Goal: Task Accomplishment & Management: Manage account settings

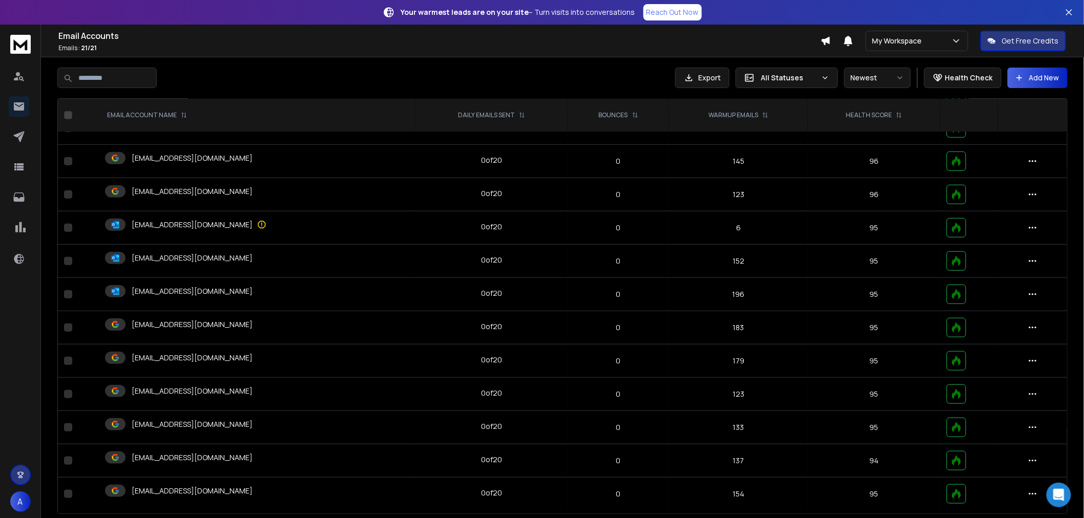
scroll to position [326, 0]
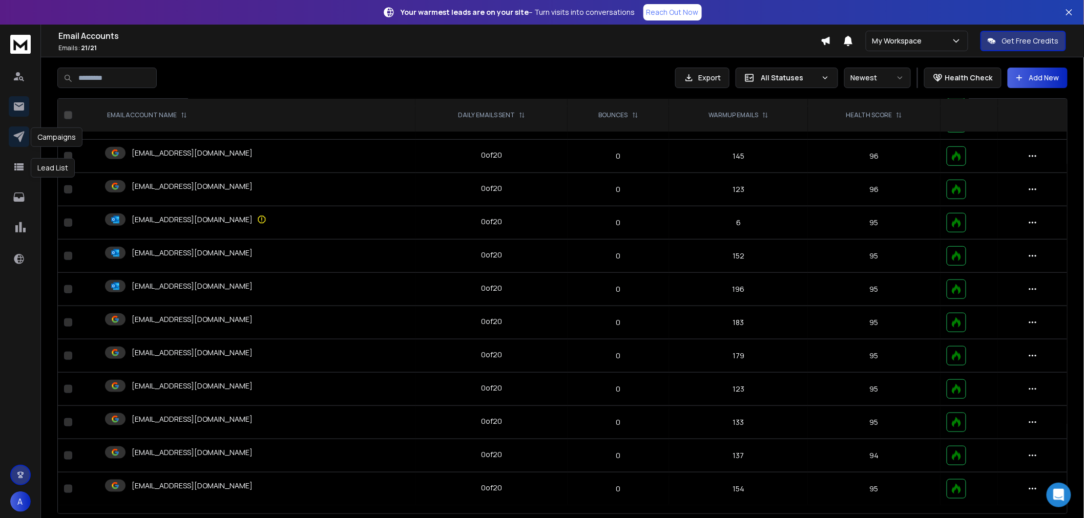
click at [22, 135] on icon at bounding box center [18, 136] width 11 height 11
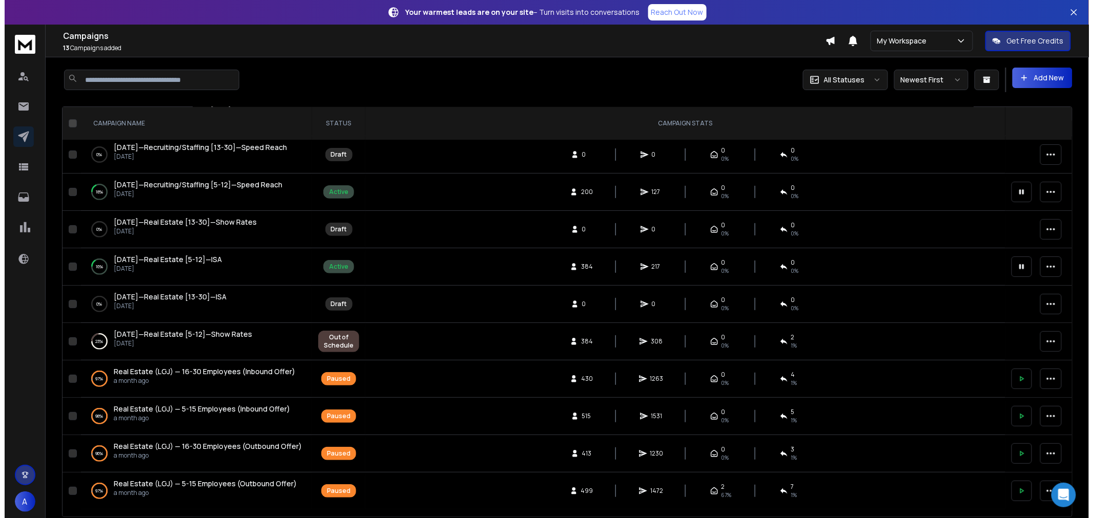
scroll to position [118, 0]
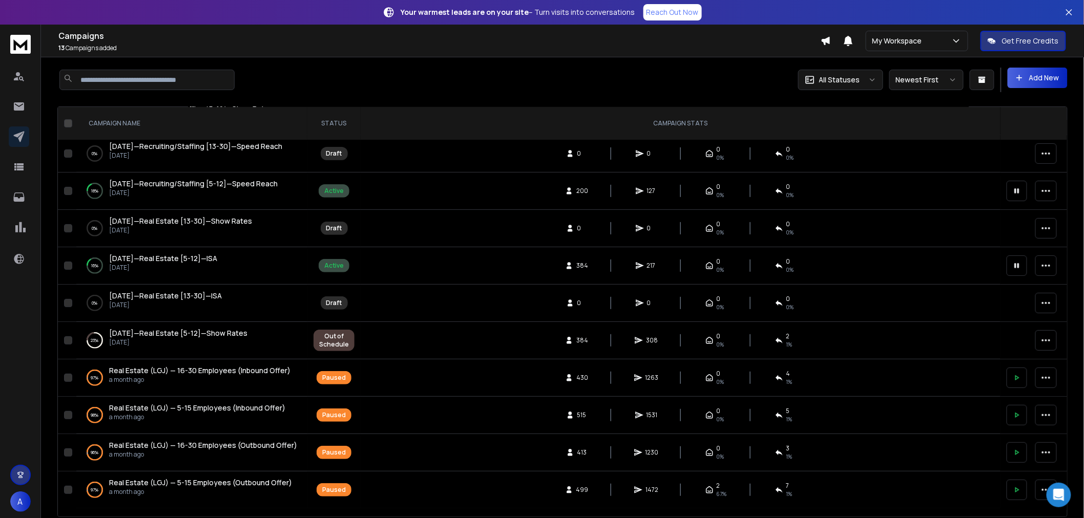
click at [206, 331] on span "[DATE]—Real Estate [5-12]—Show Rates" at bounding box center [178, 333] width 138 height 10
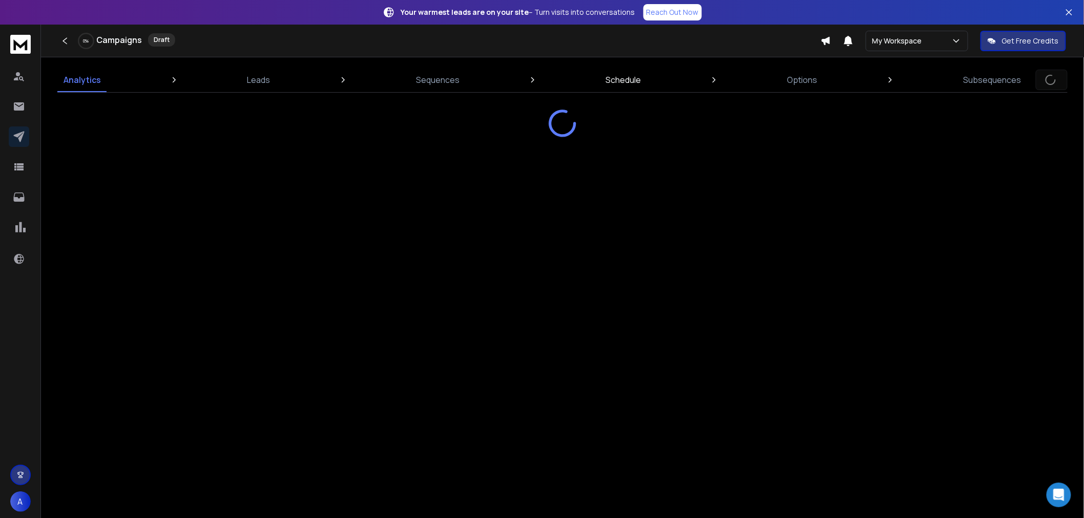
click at [626, 74] on p "Schedule" at bounding box center [623, 80] width 35 height 12
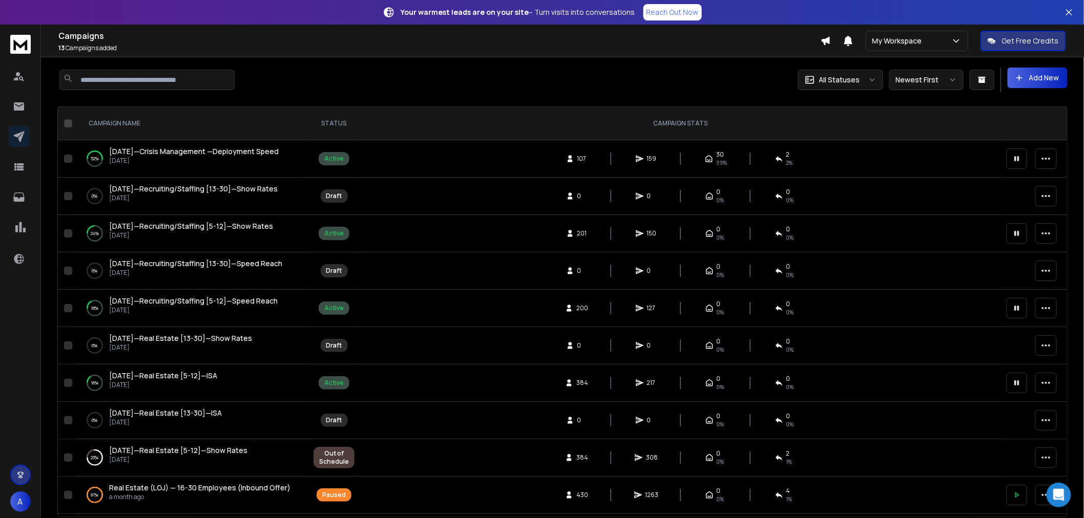
click at [200, 229] on span "[DATE]—Recruiting/Staffing [5-12]—Show Rates" at bounding box center [191, 226] width 164 height 10
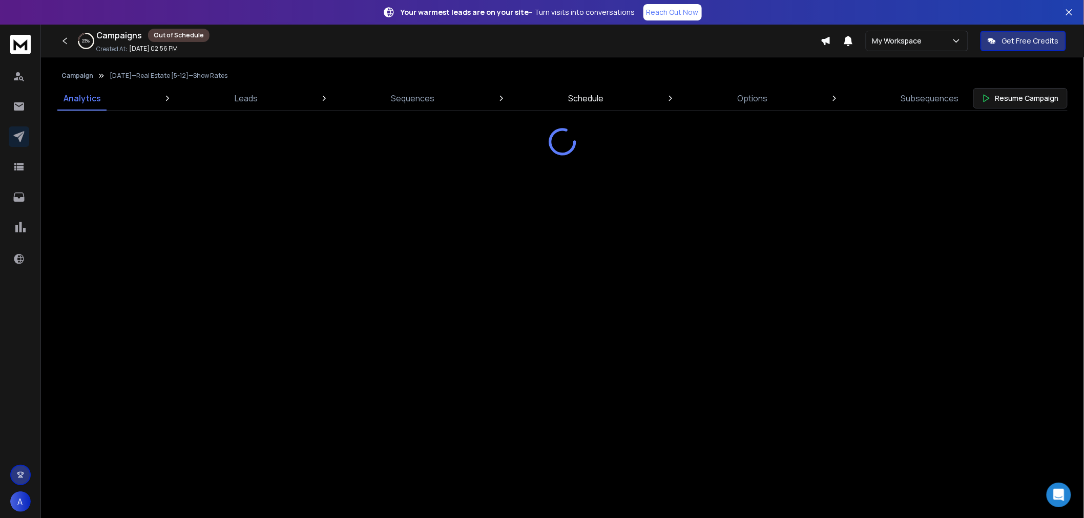
click at [600, 99] on p "Schedule" at bounding box center [585, 98] width 35 height 12
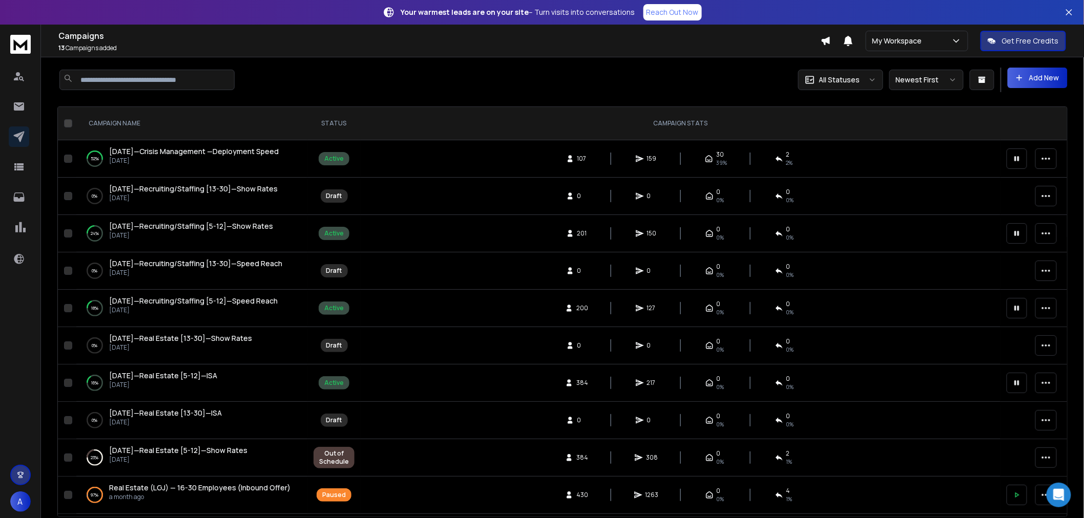
click at [424, 161] on div "107 159 30 39 % 2 2 %" at bounding box center [681, 159] width 628 height 16
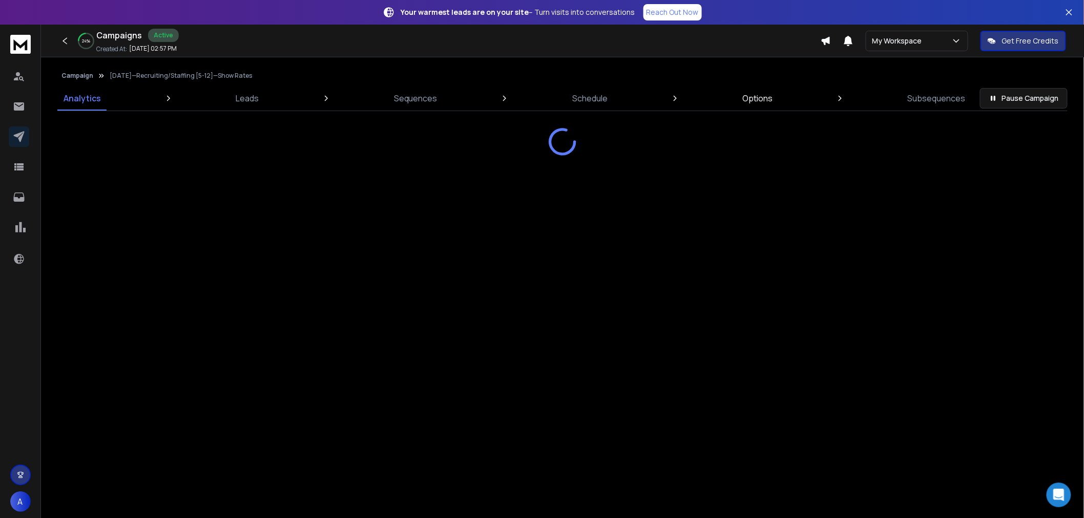
click at [756, 92] on p "Options" at bounding box center [758, 98] width 30 height 12
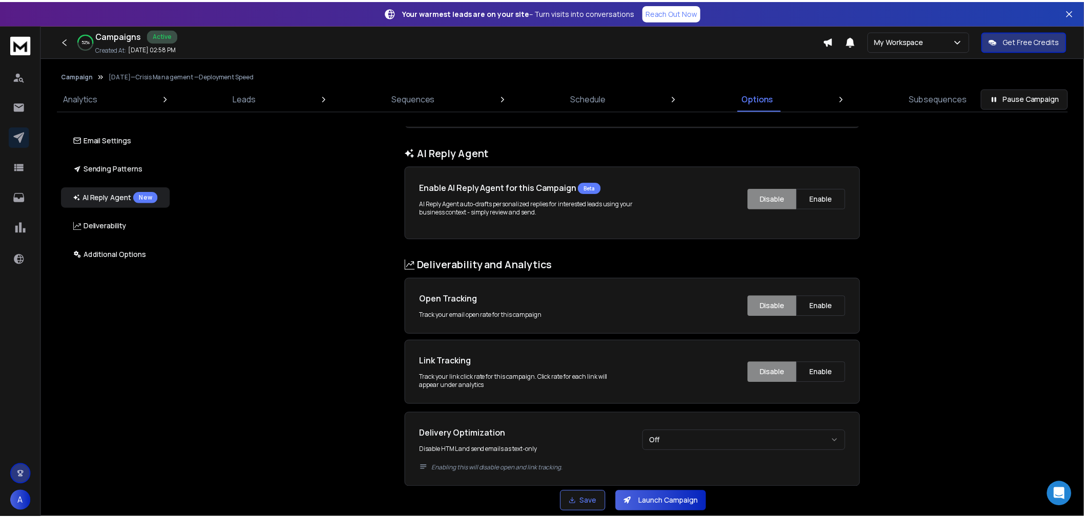
scroll to position [1016, 0]
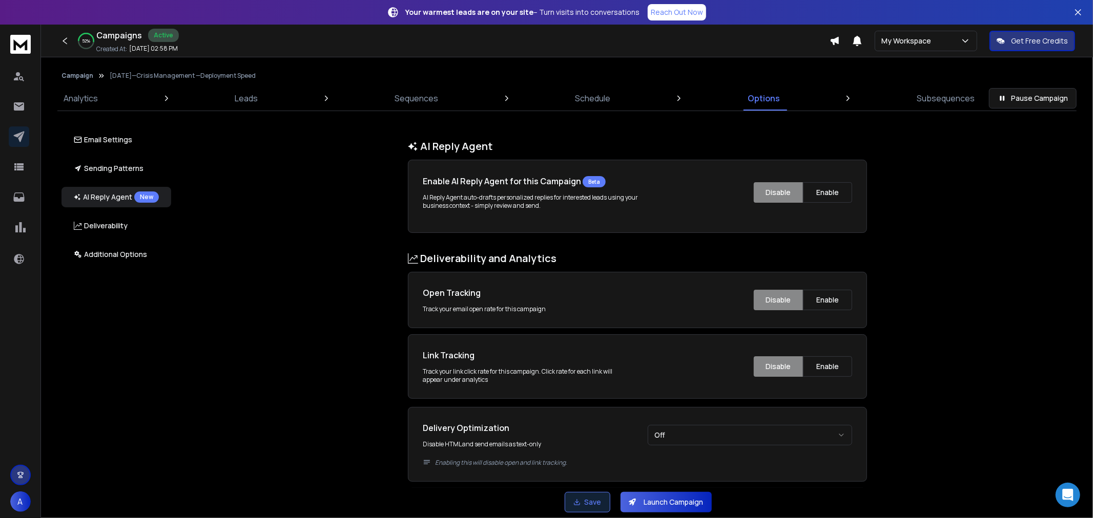
click at [590, 493] on button "Save" at bounding box center [588, 502] width 46 height 20
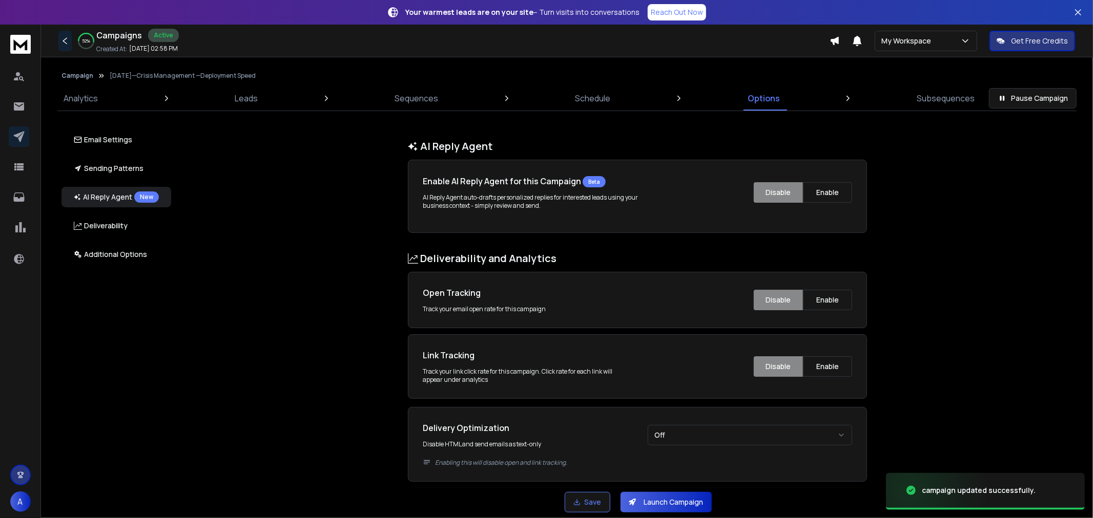
click at [67, 47] on button at bounding box center [64, 41] width 13 height 20
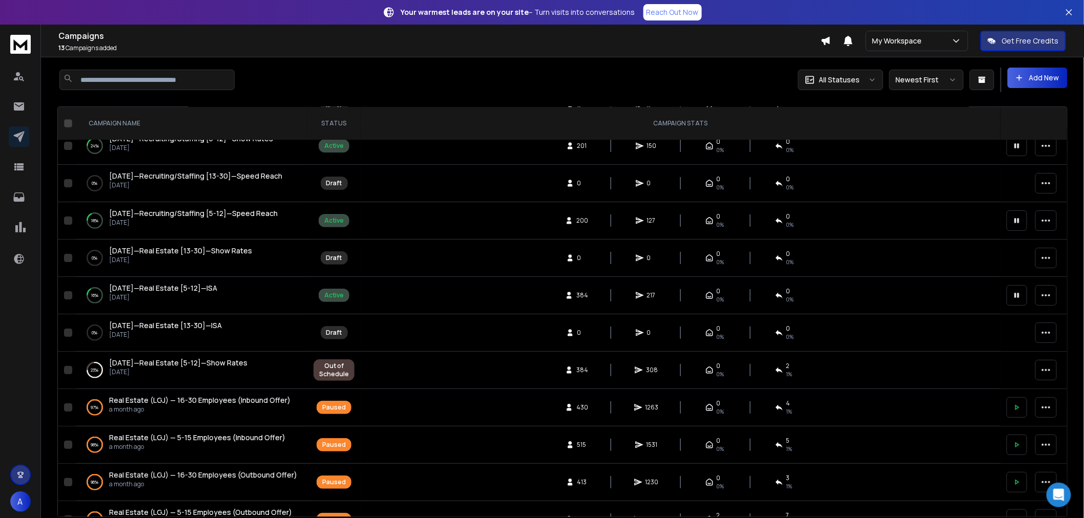
scroll to position [60, 0]
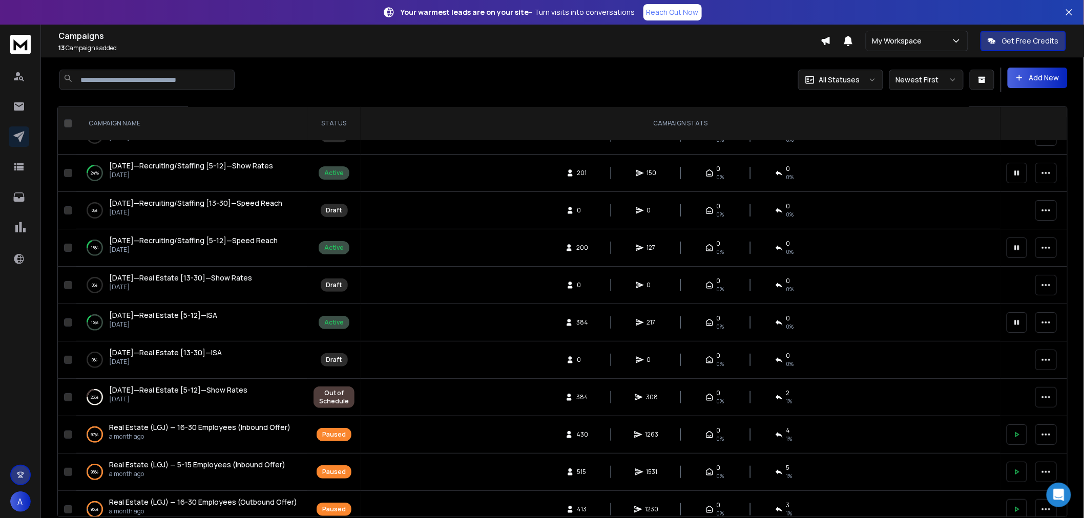
drag, startPoint x: 138, startPoint y: 336, endPoint x: 52, endPoint y: 315, distance: 88.5
click at [52, 315] on div "Campaigns 13 Campaigns Added All Statuses Newest First Add New CAMPAIGN NAME ST…" at bounding box center [562, 326] width 1043 height 539
click at [53, 318] on div "Campaigns 13 Campaigns Added All Statuses Newest First Add New CAMPAIGN NAME ST…" at bounding box center [562, 326] width 1043 height 539
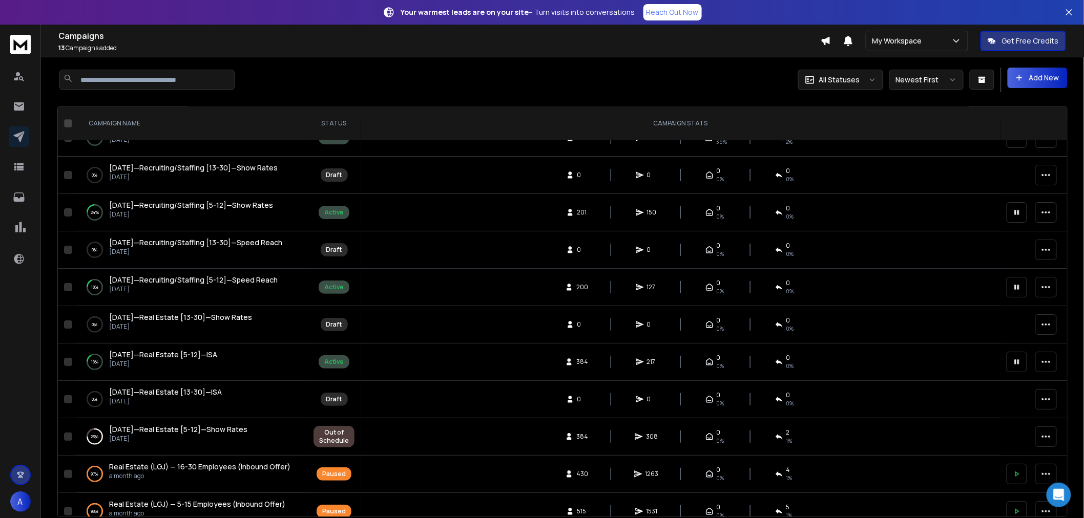
scroll to position [0, 0]
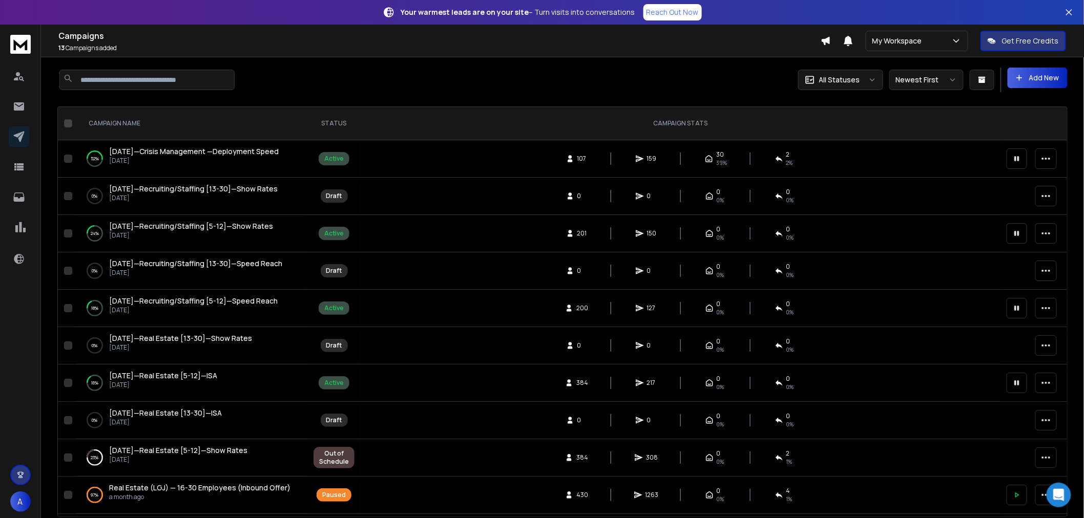
drag, startPoint x: 303, startPoint y: 331, endPoint x: 49, endPoint y: 295, distance: 256.7
click at [49, 295] on div "Campaigns 13 Campaigns Added All Statuses Newest First Add New CAMPAIGN NAME ST…" at bounding box center [562, 326] width 1043 height 539
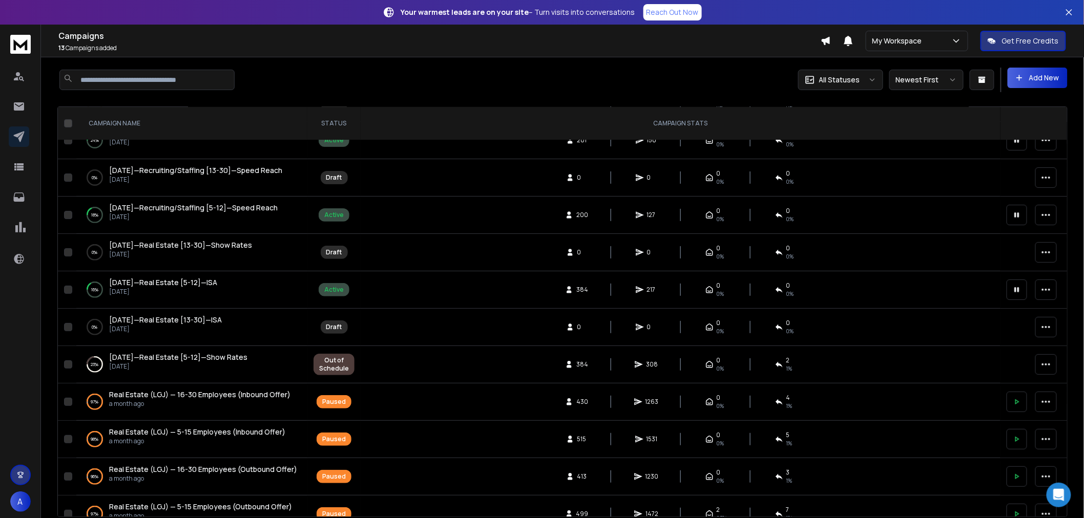
scroll to position [118, 0]
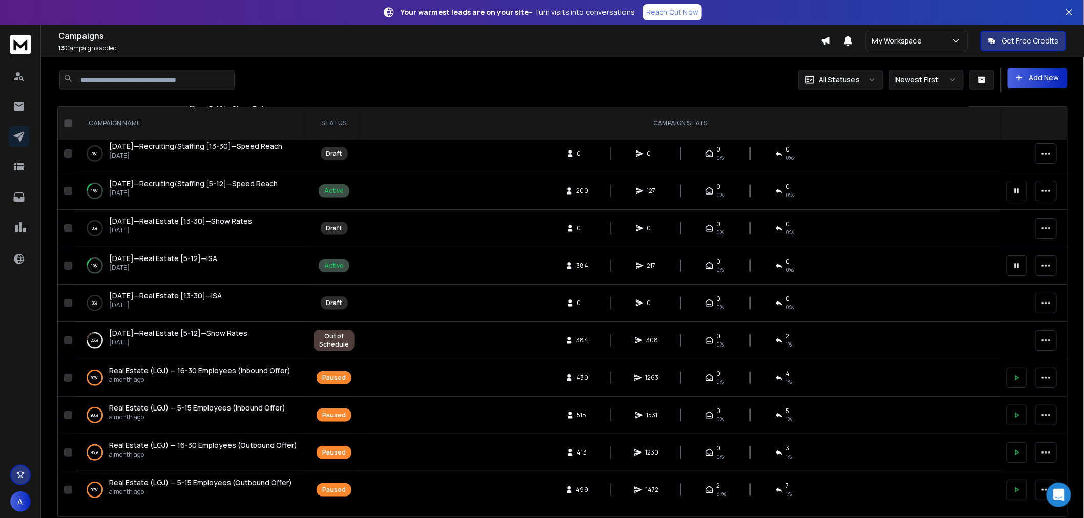
click at [269, 257] on div "16 % [DATE]—Real Estate [5-12]—ISA [DATE]" at bounding box center [192, 266] width 211 height 25
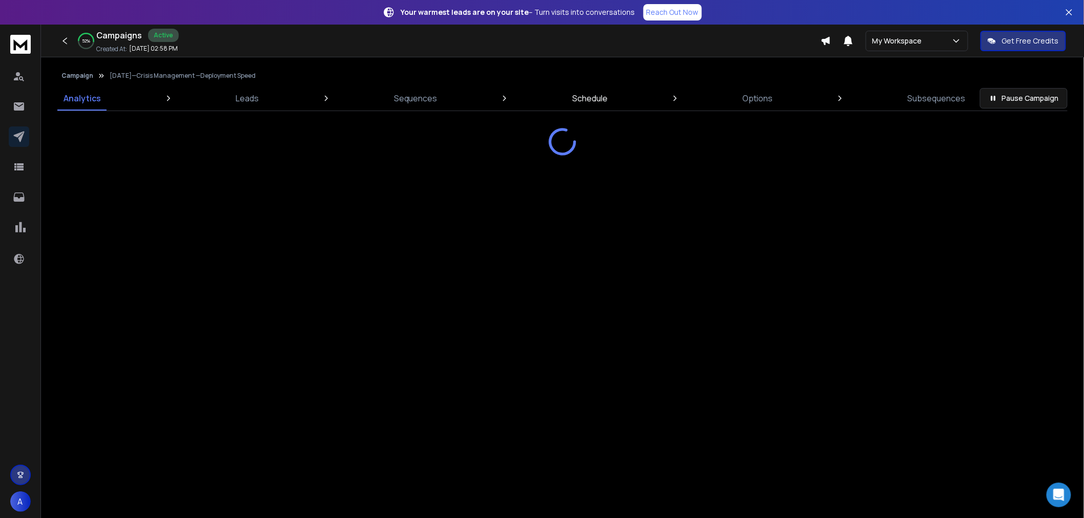
click at [612, 96] on link "Schedule" at bounding box center [590, 98] width 48 height 25
click at [612, 96] on p "Schedule" at bounding box center [593, 98] width 37 height 12
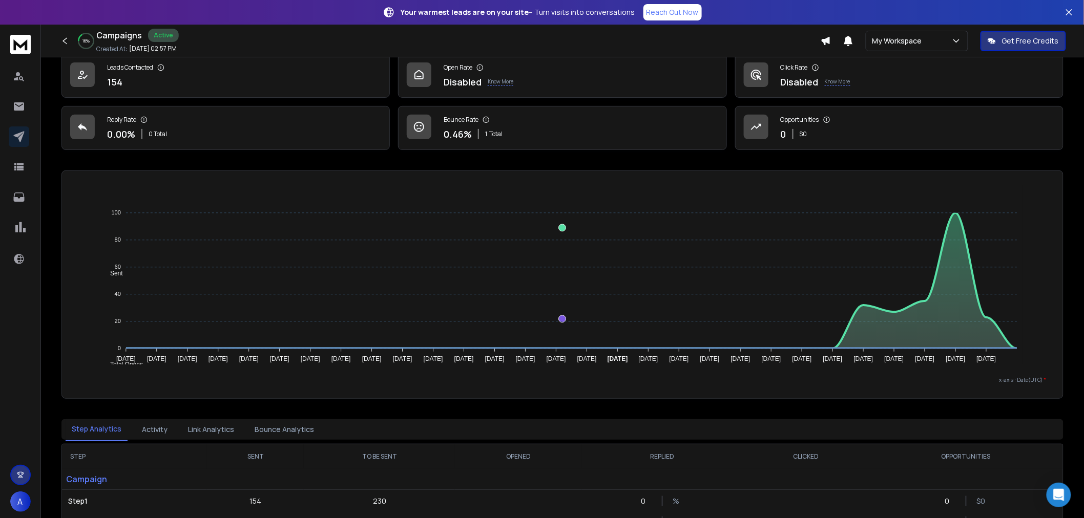
scroll to position [211, 0]
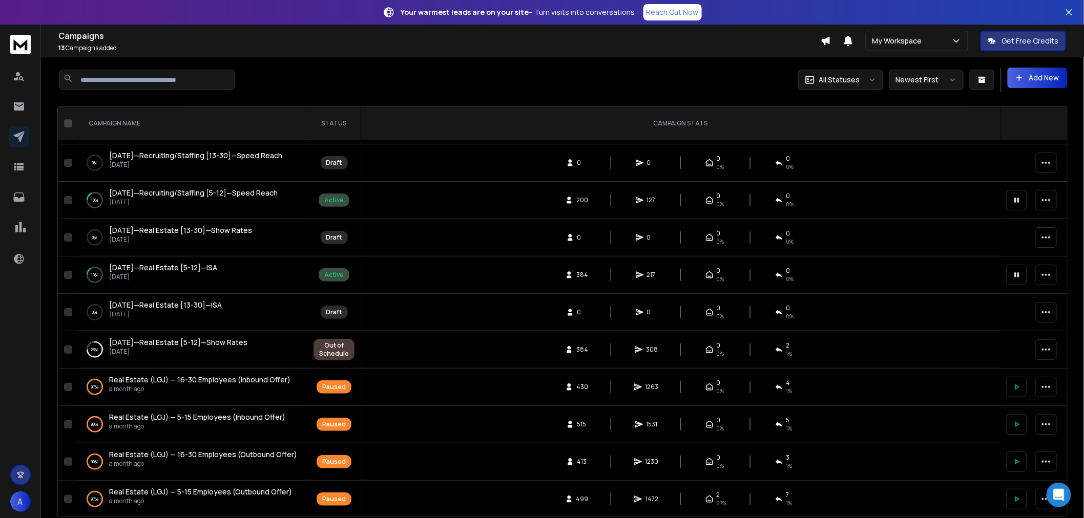
scroll to position [118, 0]
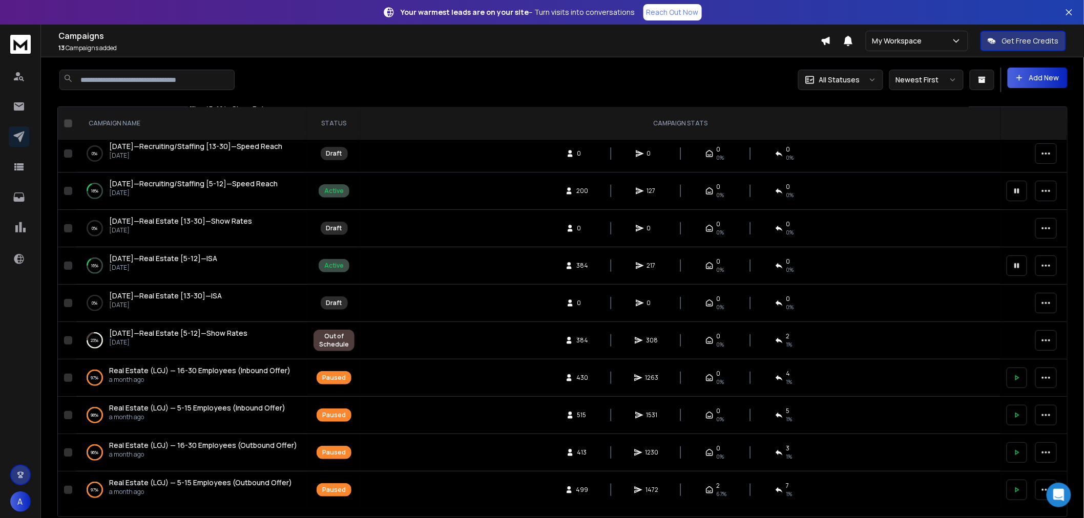
click at [429, 335] on div "384 308 0 0% 2 1 %" at bounding box center [681, 341] width 628 height 16
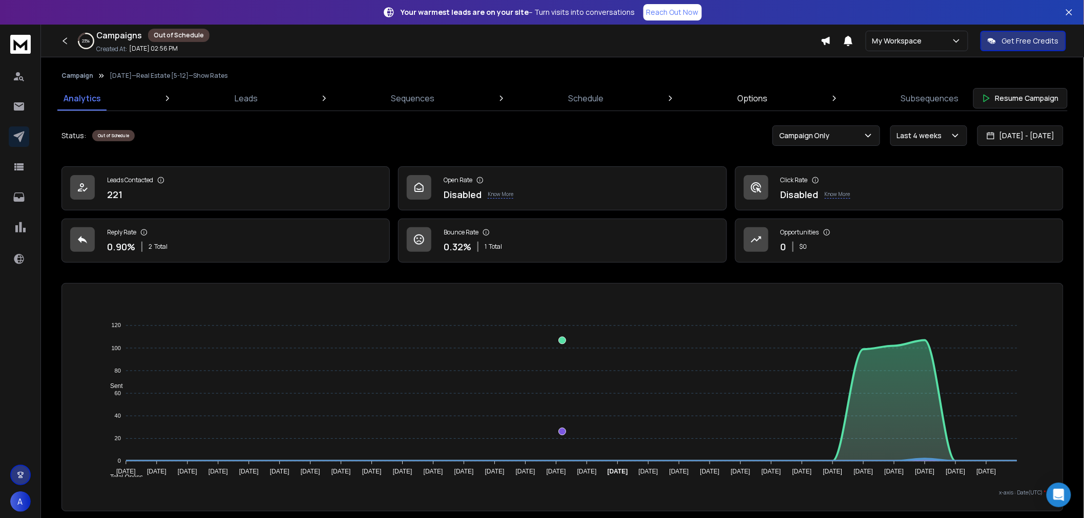
click at [744, 97] on p "Options" at bounding box center [752, 98] width 30 height 12
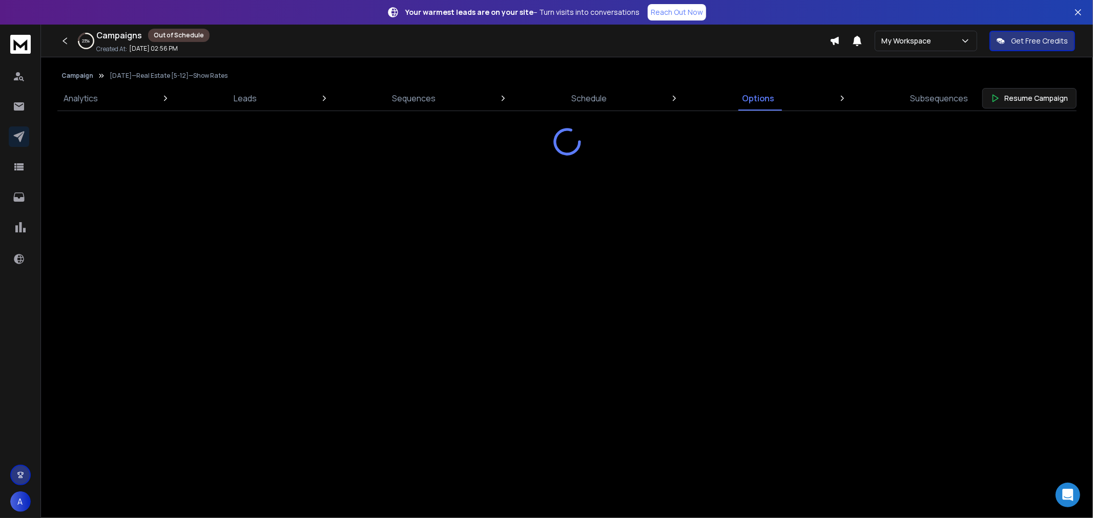
select select "*"
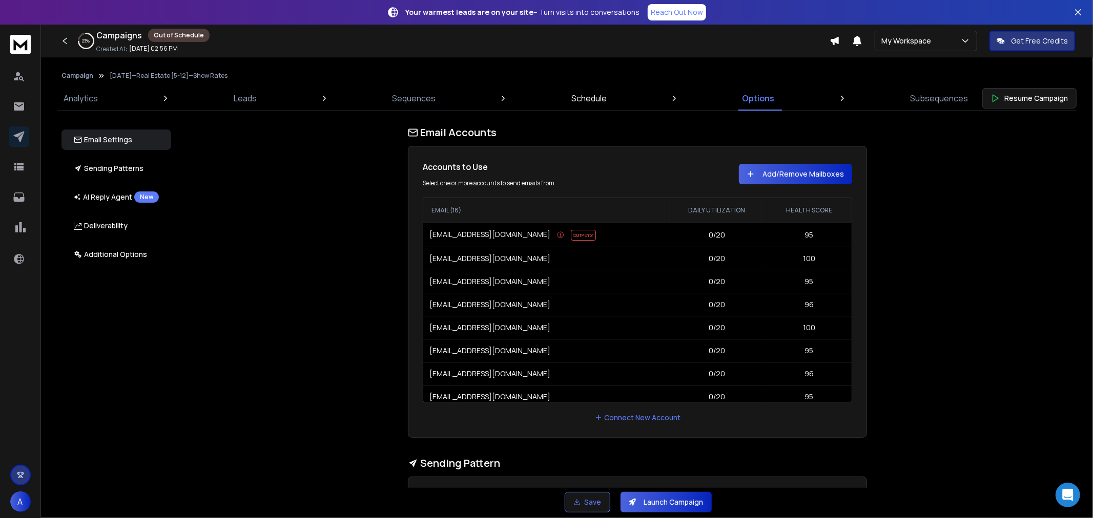
click at [595, 95] on p "Schedule" at bounding box center [588, 98] width 35 height 12
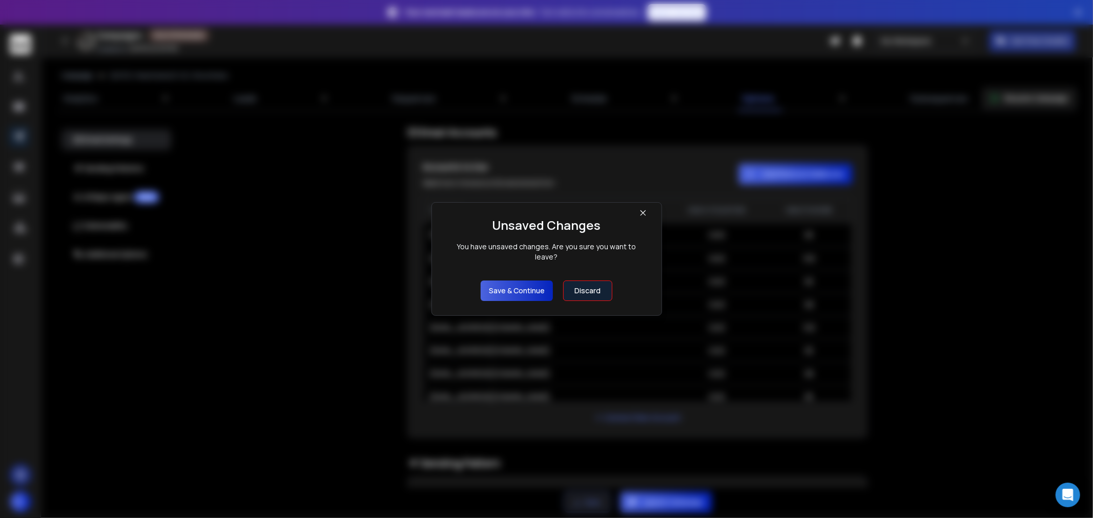
click at [533, 283] on button "Save & Continue" at bounding box center [517, 291] width 72 height 20
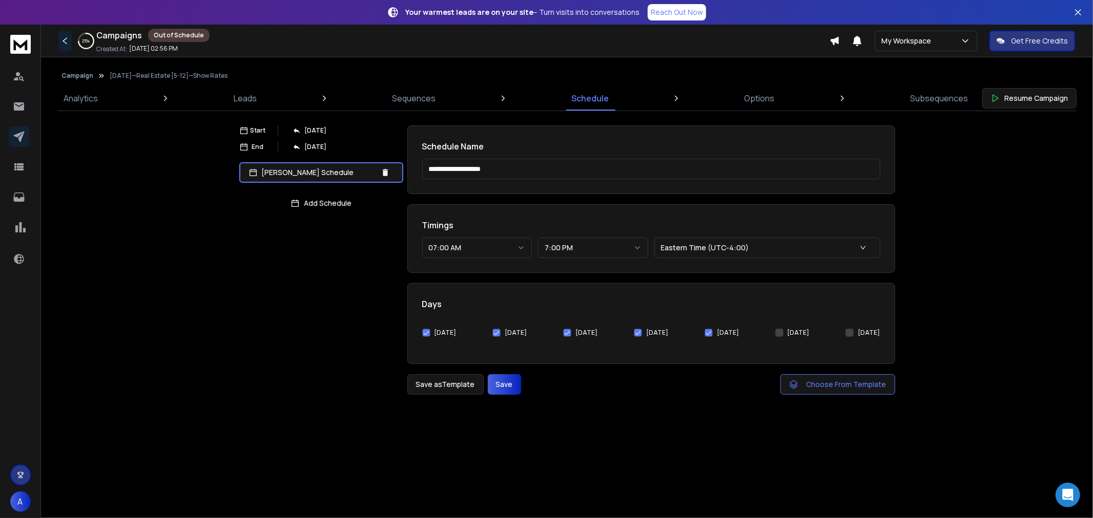
click at [67, 37] on icon at bounding box center [64, 40] width 9 height 9
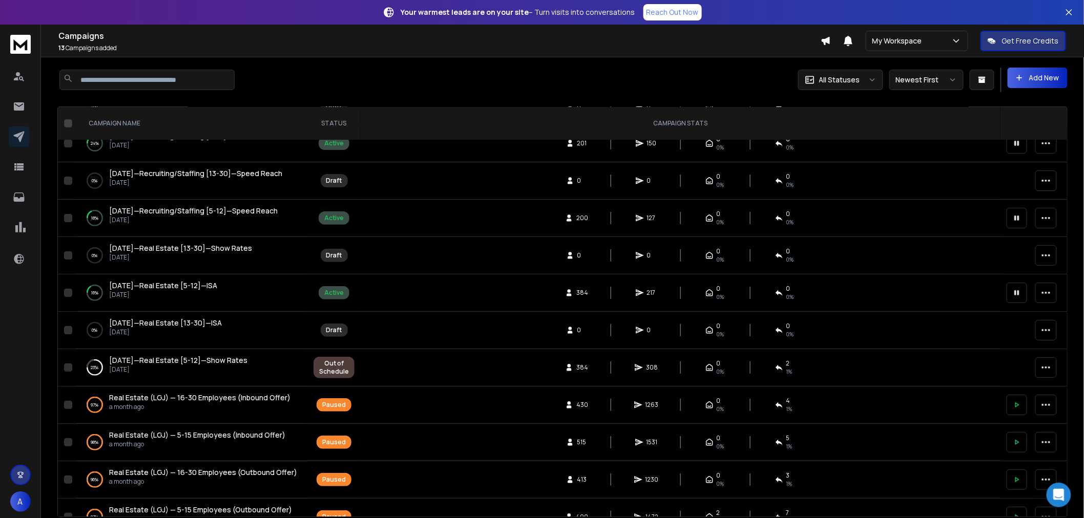
scroll to position [114, 0]
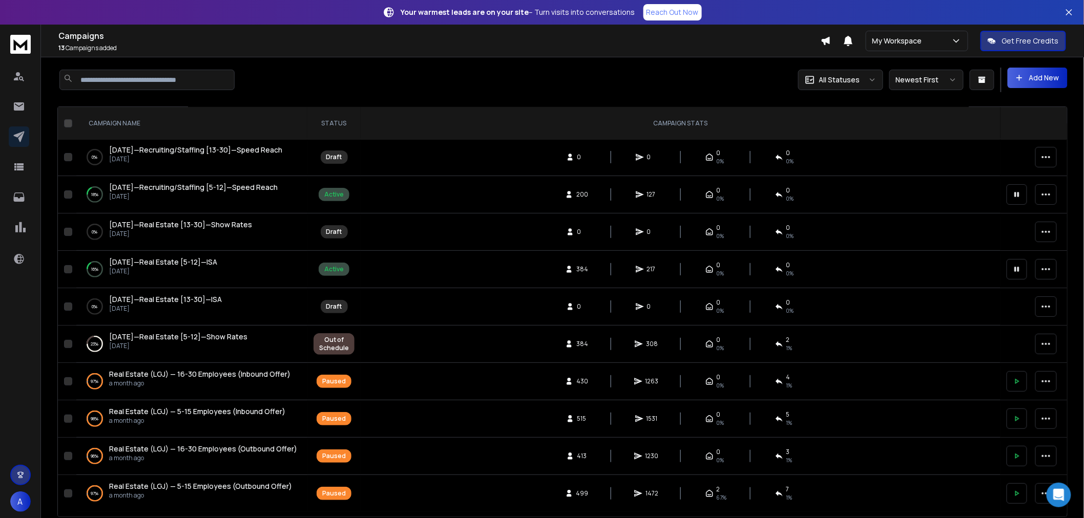
click at [458, 340] on div "384 308 0 0% 2 1 %" at bounding box center [681, 344] width 628 height 16
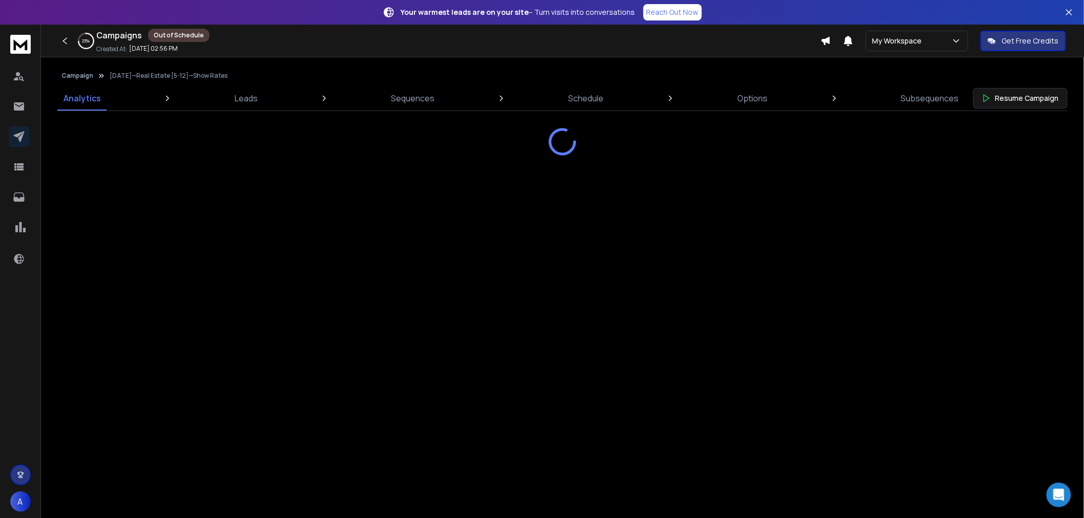
click at [775, 101] on div "Analytics Leads Sequences Schedule Options Subsequences" at bounding box center [511, 98] width 908 height 25
click at [600, 96] on p "Schedule" at bounding box center [585, 98] width 35 height 12
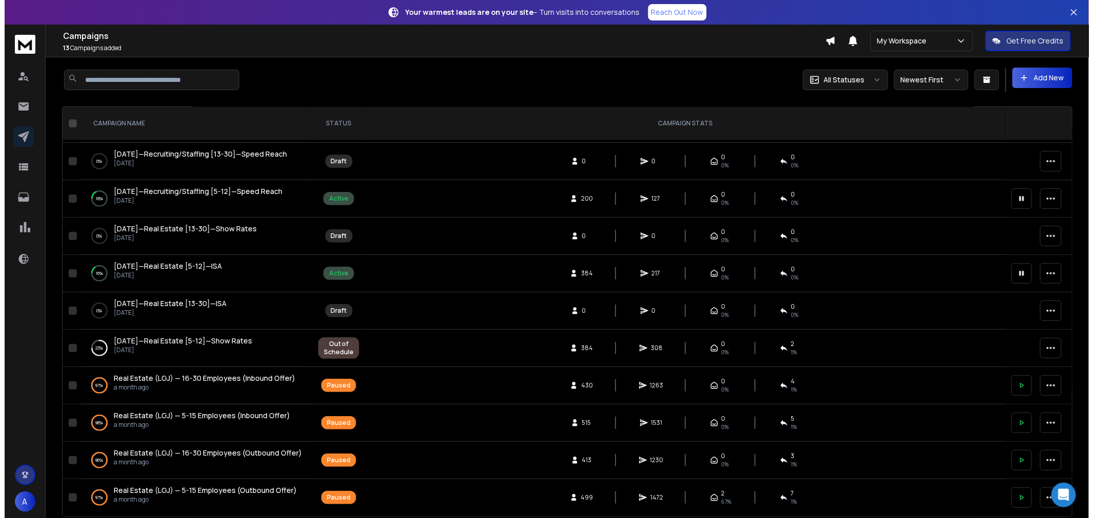
scroll to position [118, 0]
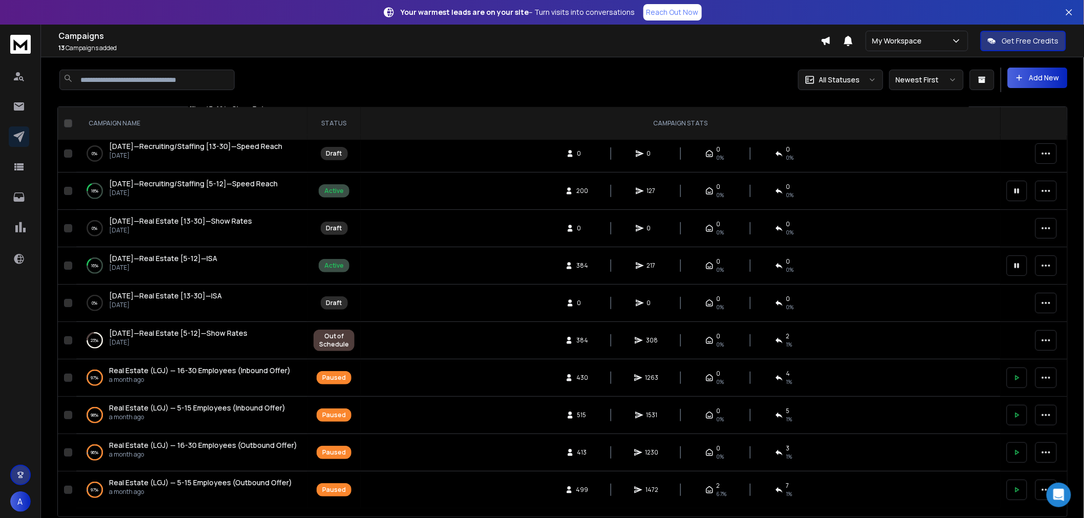
click at [199, 254] on span "[DATE]—Real Estate [5-12]—ISA" at bounding box center [163, 259] width 108 height 10
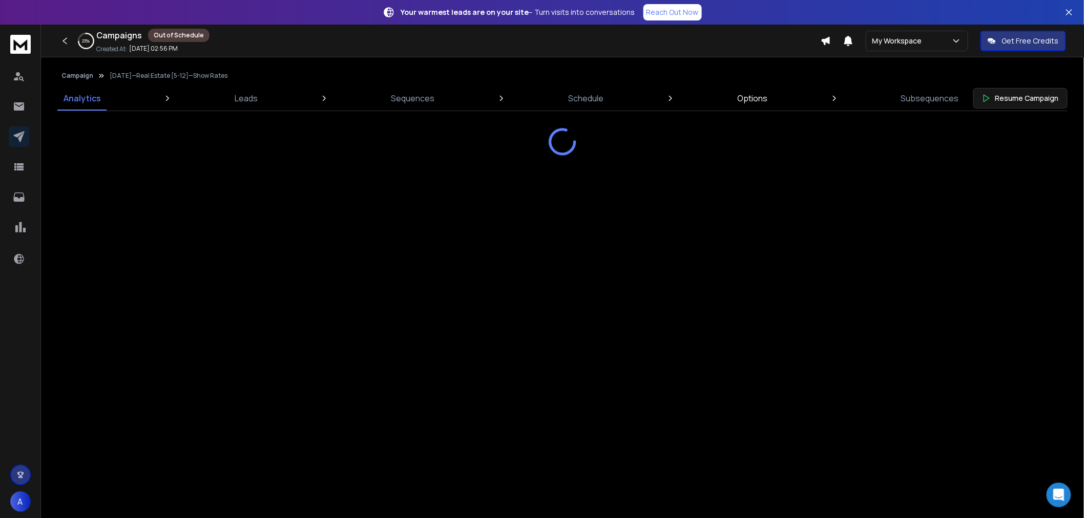
click at [746, 94] on p "Options" at bounding box center [752, 98] width 30 height 12
select select "*"
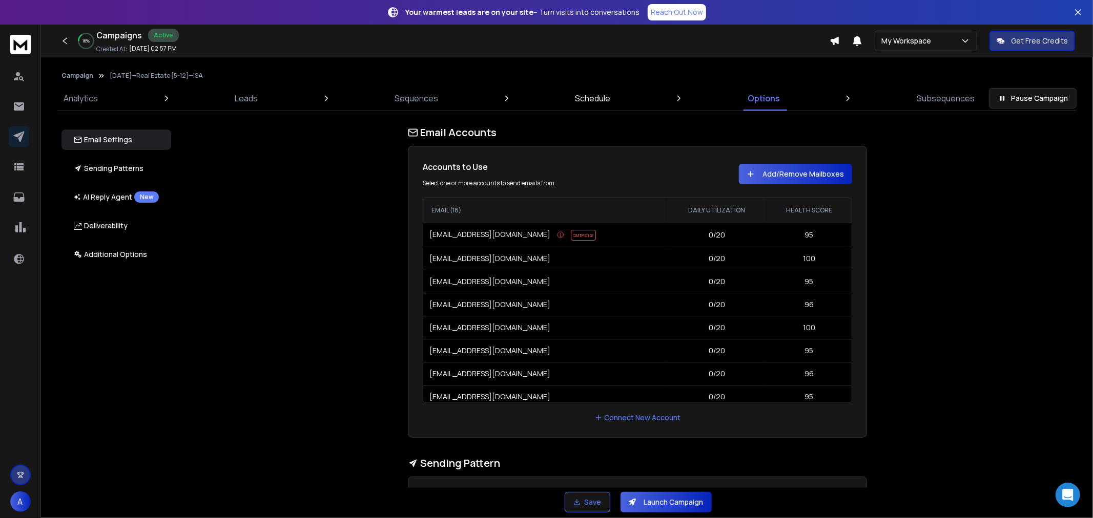
click at [611, 101] on p "Schedule" at bounding box center [592, 98] width 35 height 12
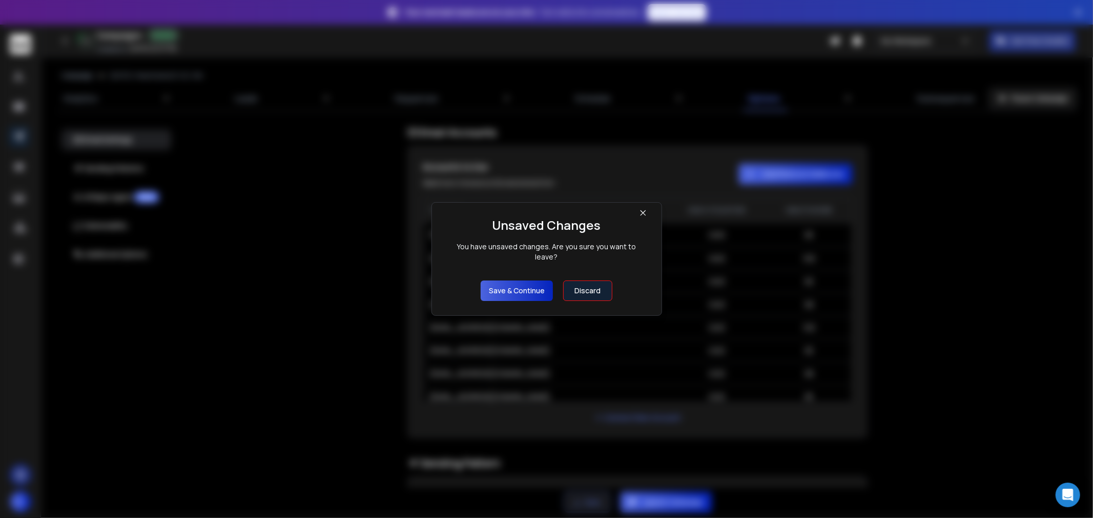
click at [512, 281] on button "Save & Continue" at bounding box center [517, 291] width 72 height 20
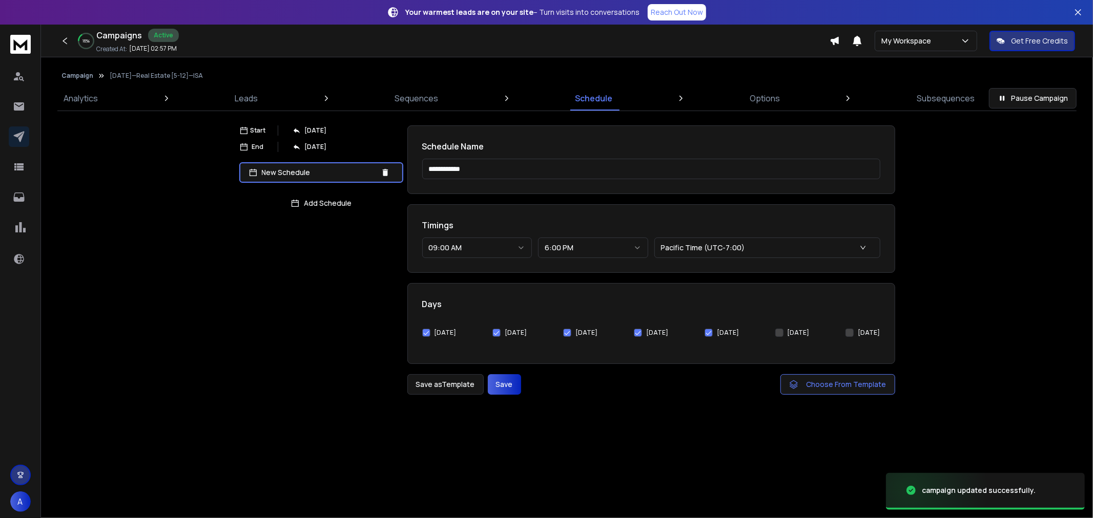
click at [729, 232] on div "Timings 09:00 AM ******** ******** ******** ******** ******** ******** ********…" at bounding box center [651, 238] width 458 height 39
click at [721, 243] on p "Pacific Time (UTC-7:00)" at bounding box center [705, 248] width 88 height 10
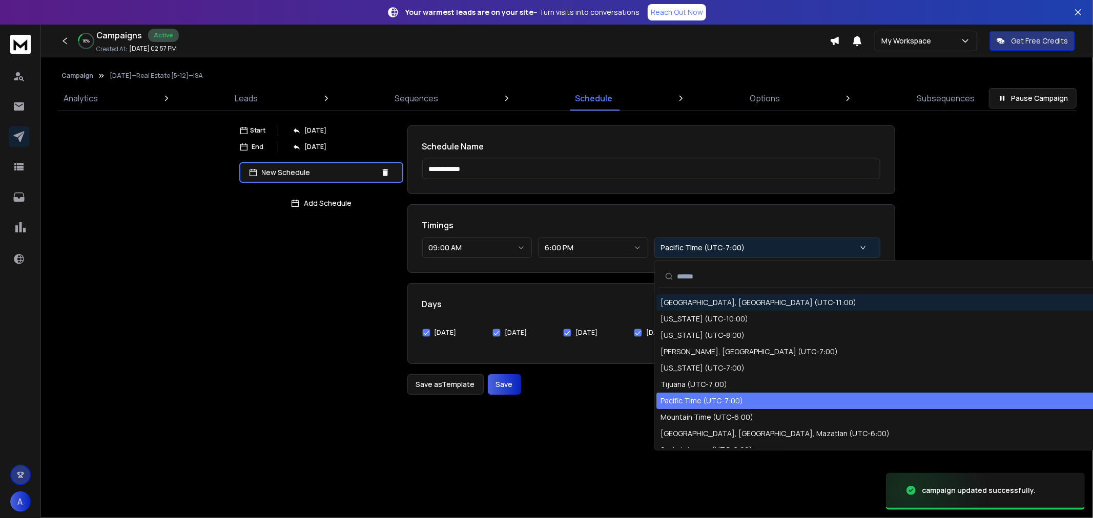
click at [719, 245] on p "Pacific Time (UTC-7:00)" at bounding box center [705, 248] width 88 height 10
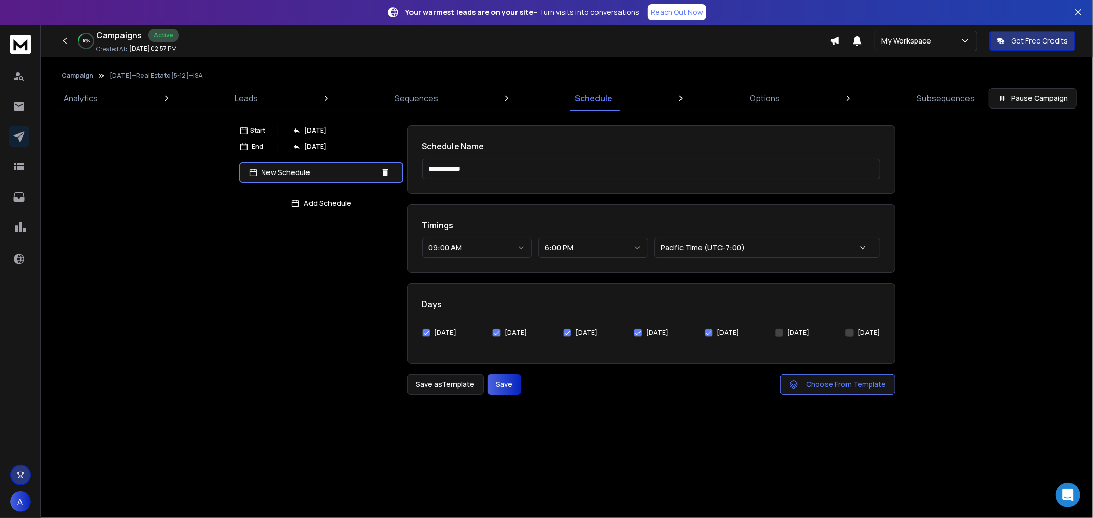
click at [316, 204] on button "Add Schedule" at bounding box center [321, 203] width 164 height 20
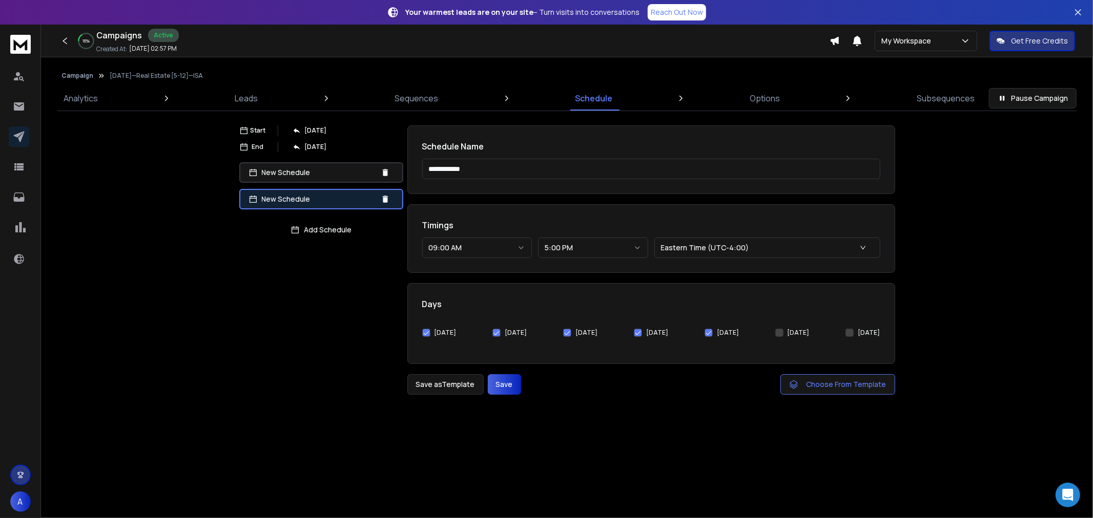
click at [390, 203] on icon at bounding box center [385, 199] width 9 height 9
select select "********"
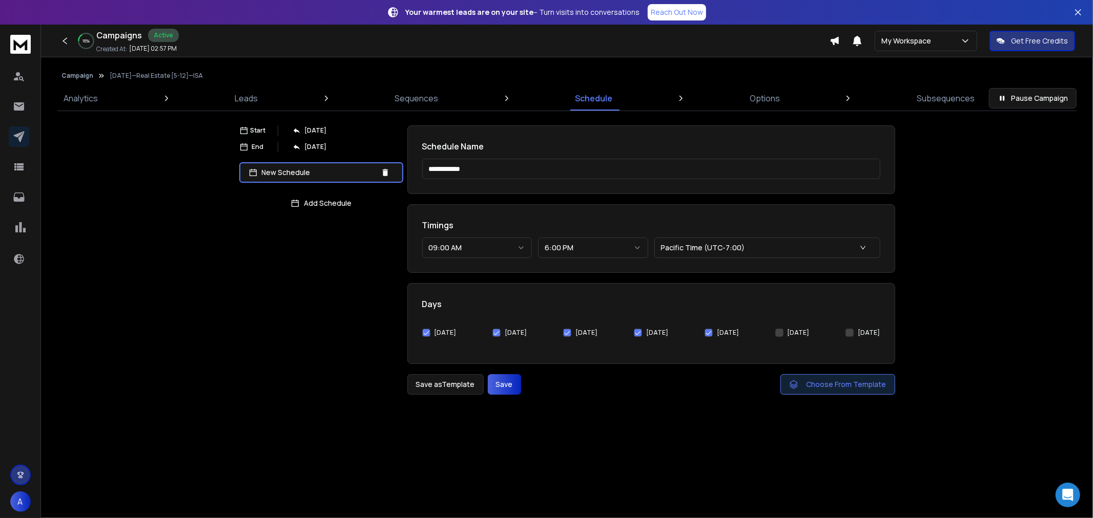
click at [808, 383] on button "Choose From Template" at bounding box center [837, 385] width 115 height 20
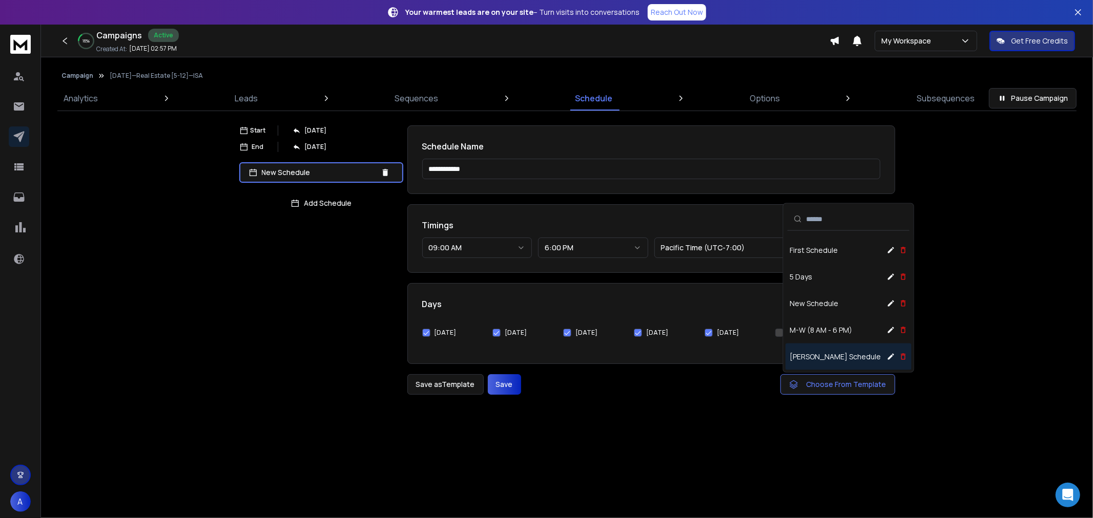
click at [839, 351] on div "[PERSON_NAME] Schedule" at bounding box center [849, 357] width 118 height 20
select select "********"
type input "**********"
select select "********"
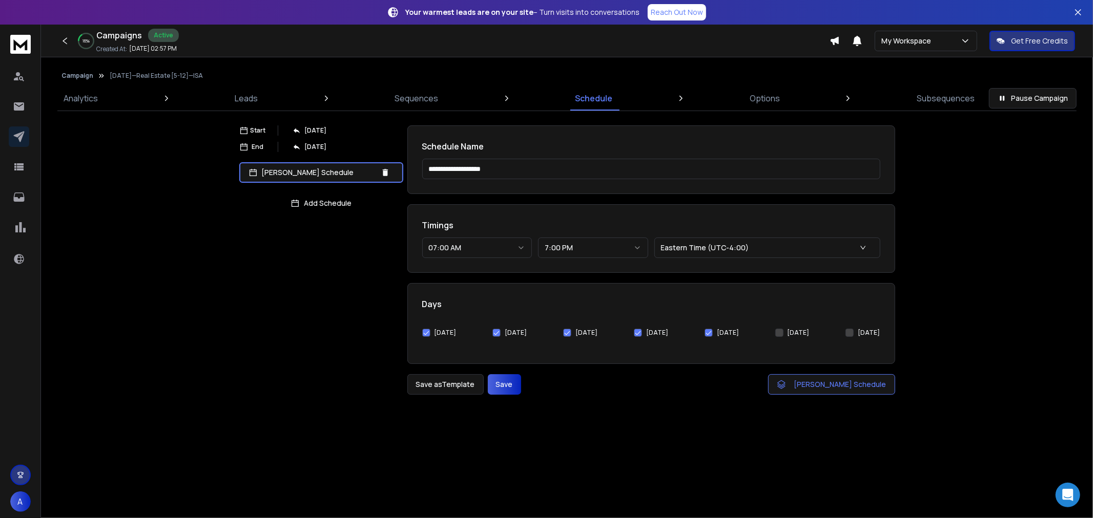
click at [572, 400] on div "**********" at bounding box center [567, 233] width 1052 height 352
click at [508, 380] on button "Save" at bounding box center [504, 385] width 33 height 20
click at [18, 138] on icon at bounding box center [18, 136] width 11 height 11
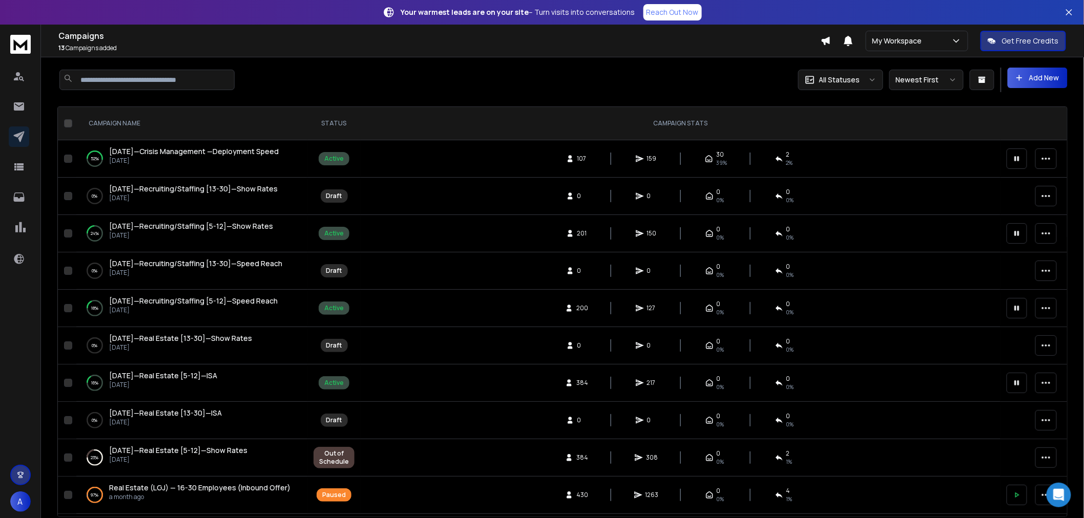
click at [215, 304] on span "[DATE]—Recruiting/Staffing [5-12]—Speed Reach" at bounding box center [193, 301] width 169 height 10
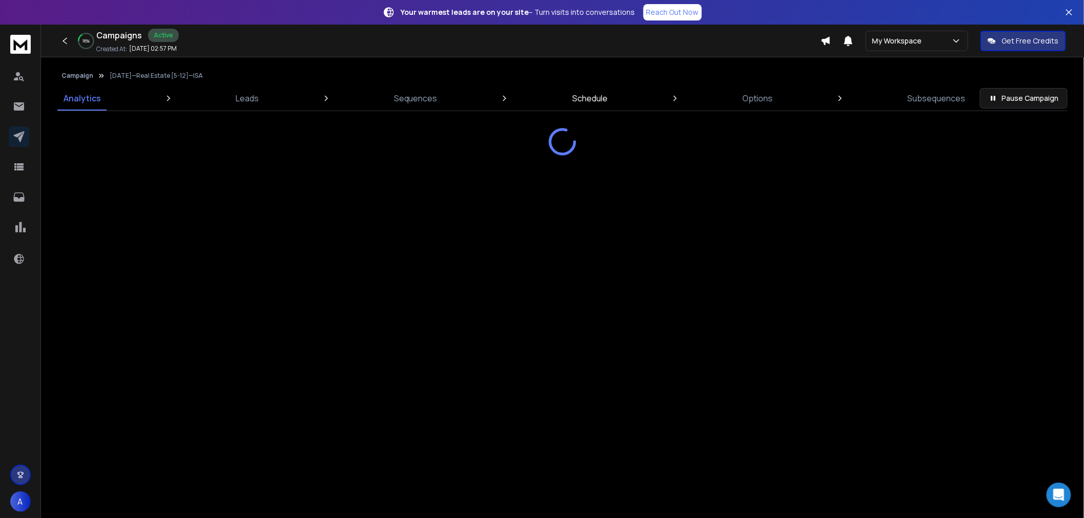
click at [580, 97] on p "Schedule" at bounding box center [589, 98] width 35 height 12
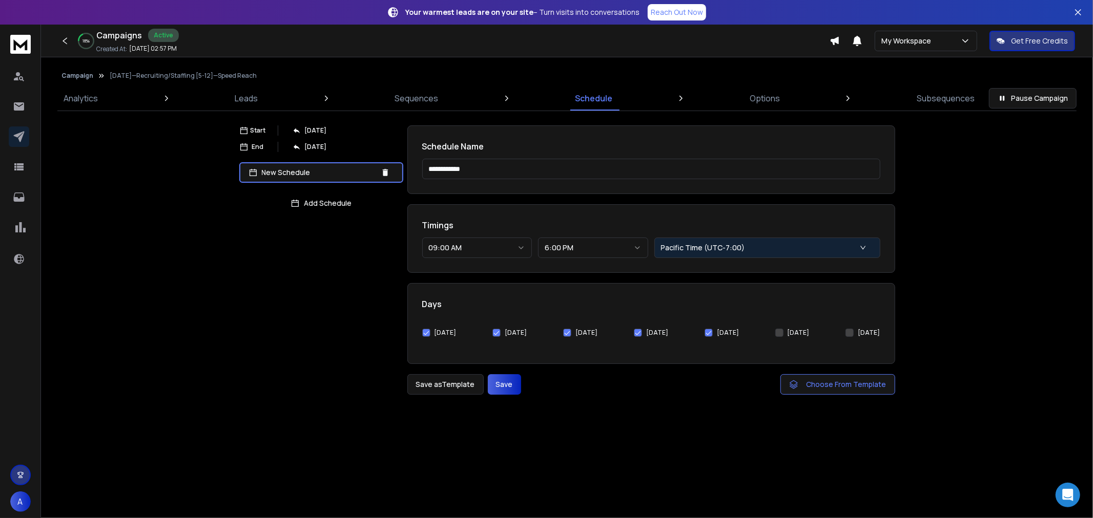
click at [714, 241] on button "Pacific Time (UTC-7:00)" at bounding box center [767, 248] width 226 height 20
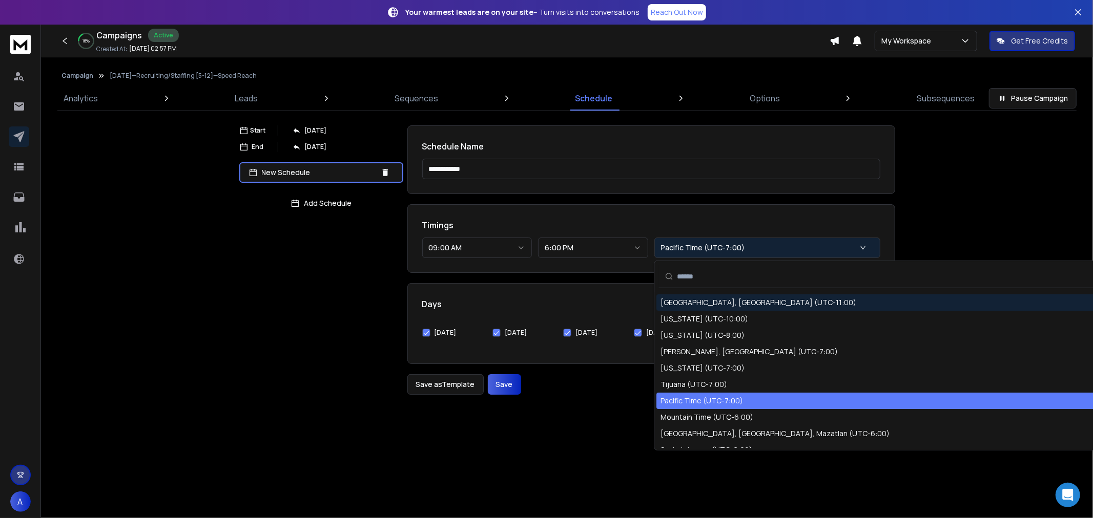
click at [709, 246] on p "Pacific Time (UTC-7:00)" at bounding box center [705, 248] width 88 height 10
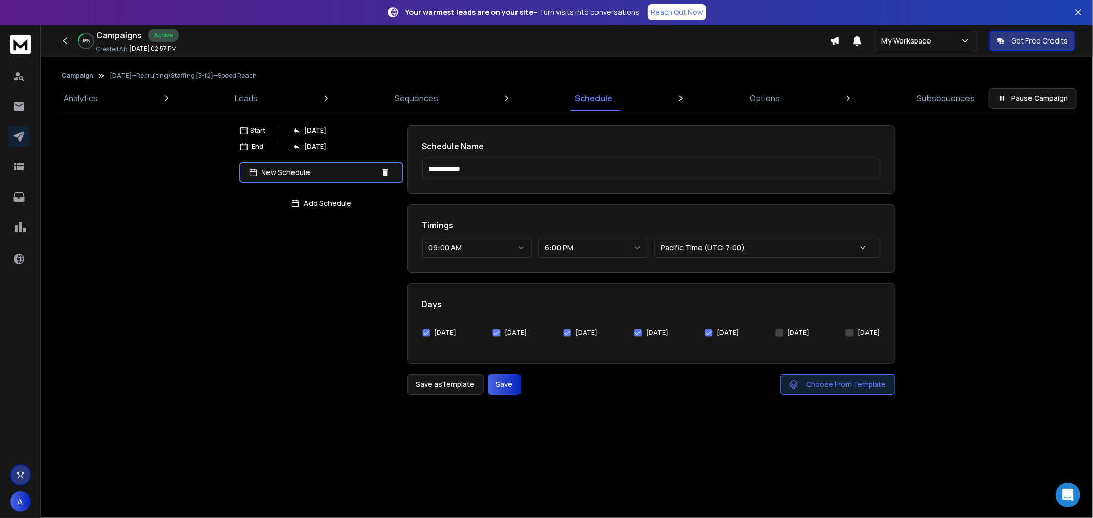
click at [842, 388] on span "Choose From Template" at bounding box center [846, 385] width 80 height 10
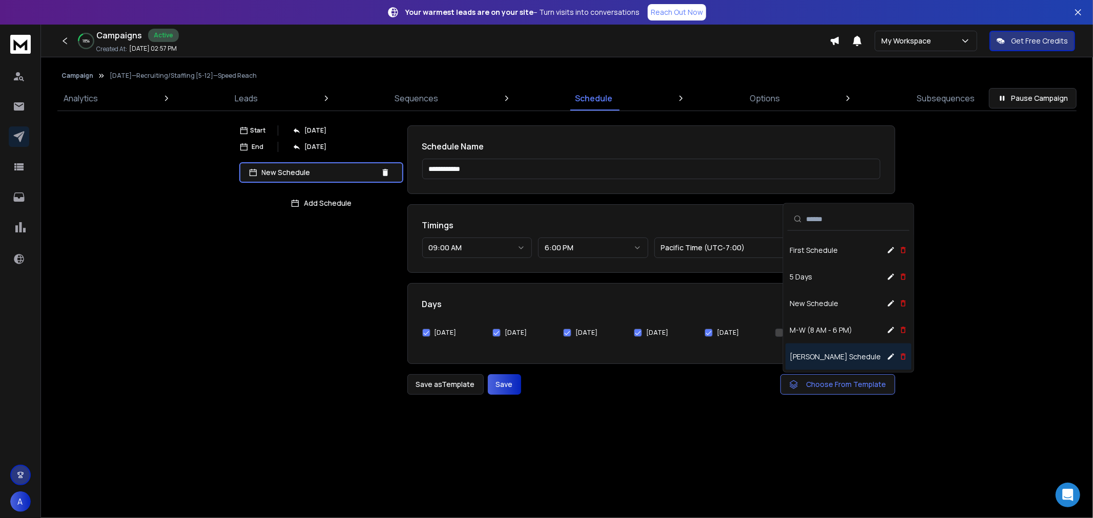
click at [832, 355] on p "[PERSON_NAME] Schedule" at bounding box center [835, 357] width 91 height 10
select select "********"
type input "**********"
select select "********"
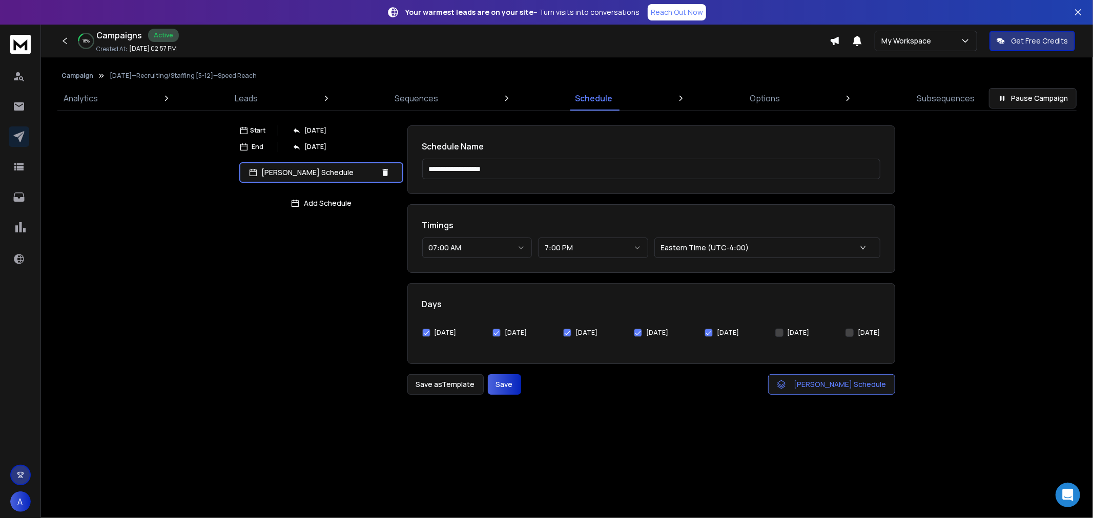
click at [516, 379] on button "Save" at bounding box center [504, 385] width 33 height 20
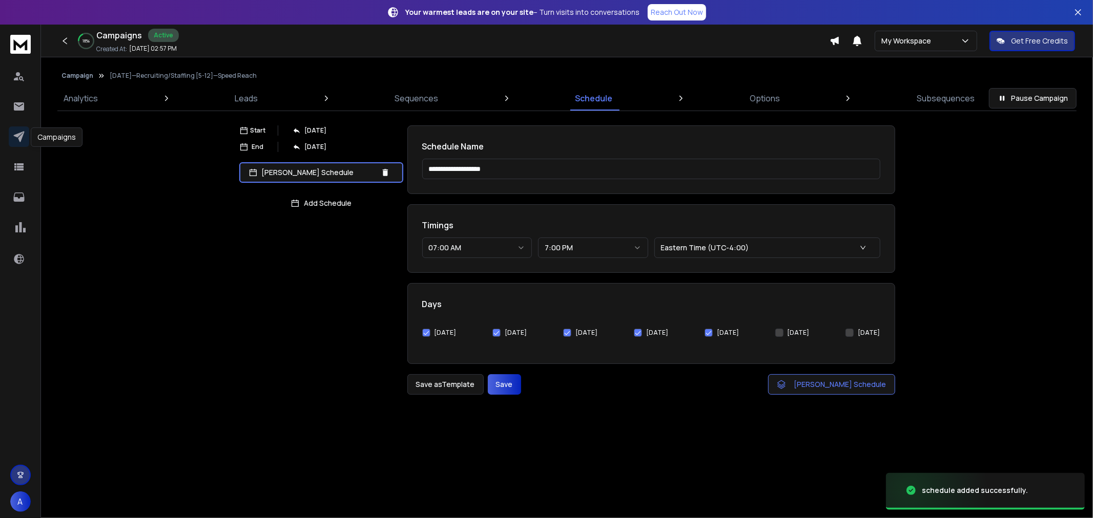
click at [9, 136] on link at bounding box center [19, 137] width 20 height 20
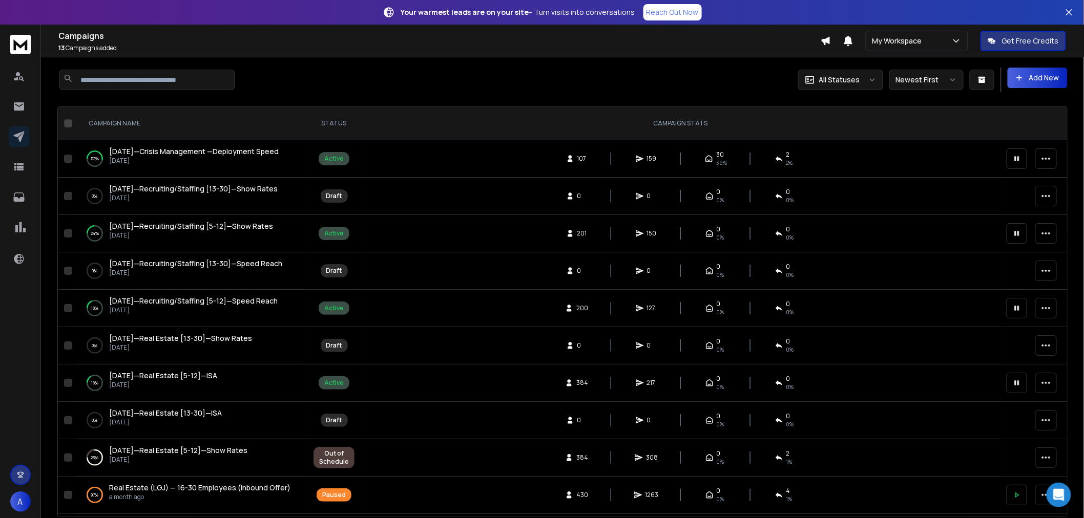
click at [273, 231] on span "[DATE]—Recruiting/Staffing [5-12]—Show Rates" at bounding box center [191, 226] width 164 height 10
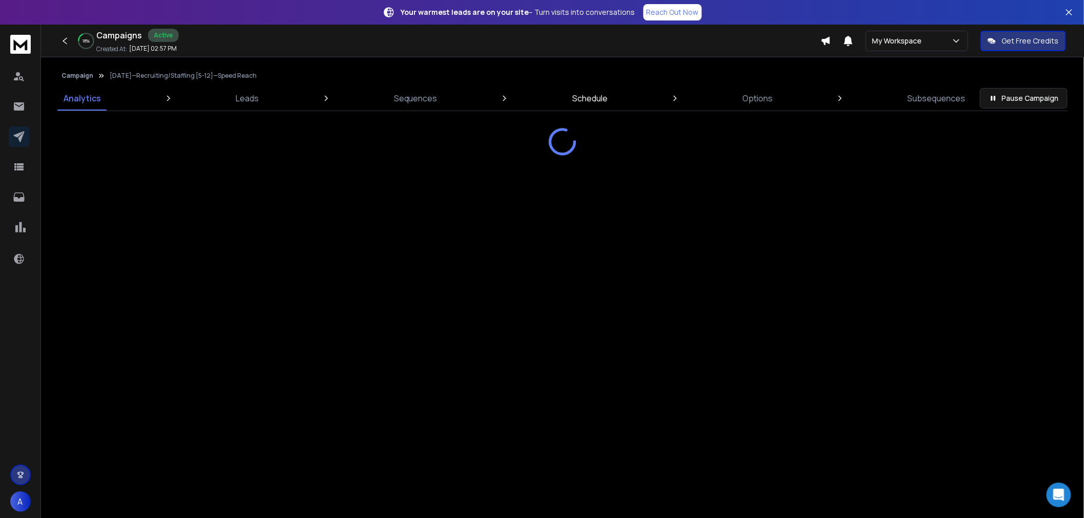
click at [594, 98] on p "Schedule" at bounding box center [589, 98] width 35 height 12
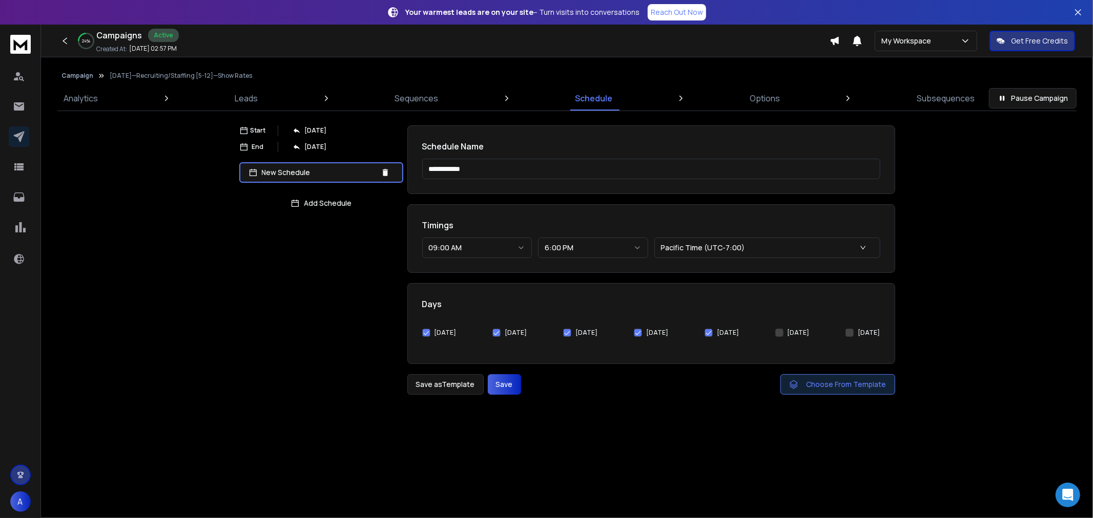
click at [829, 377] on button "Choose From Template" at bounding box center [837, 385] width 115 height 20
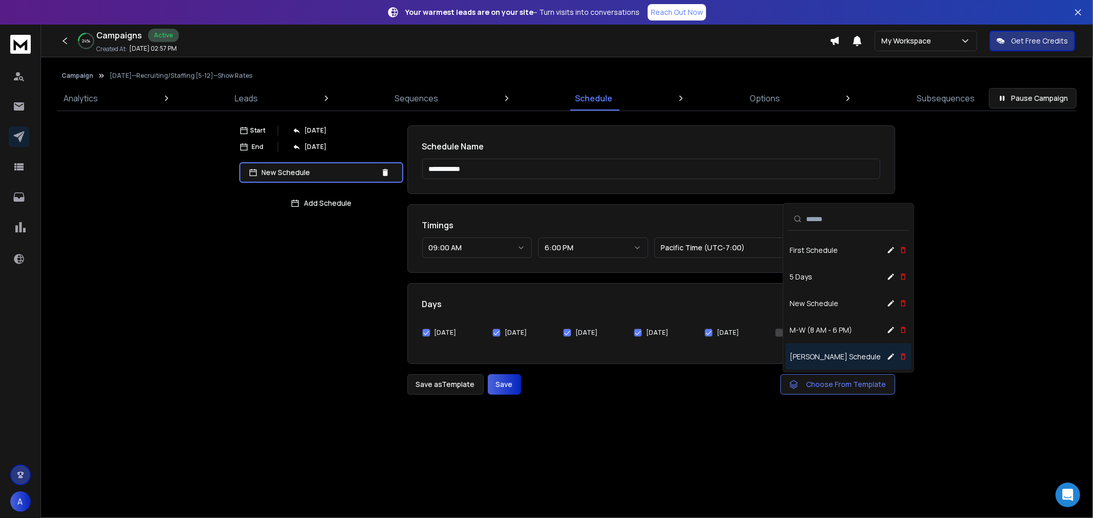
click at [816, 357] on p "[PERSON_NAME] Schedule" at bounding box center [835, 357] width 91 height 10
select select "********"
type input "**********"
select select "********"
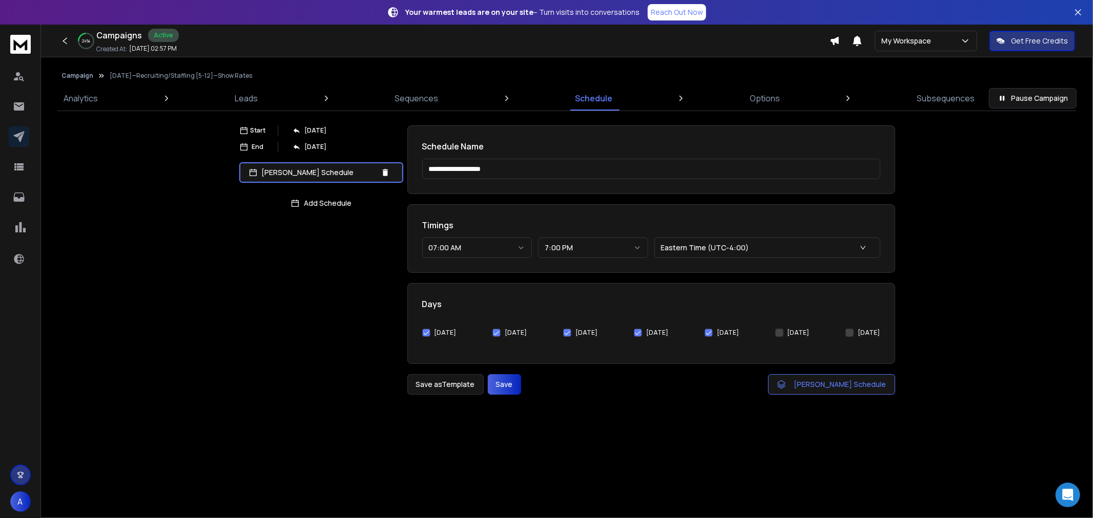
click at [516, 391] on button "Save" at bounding box center [504, 385] width 33 height 20
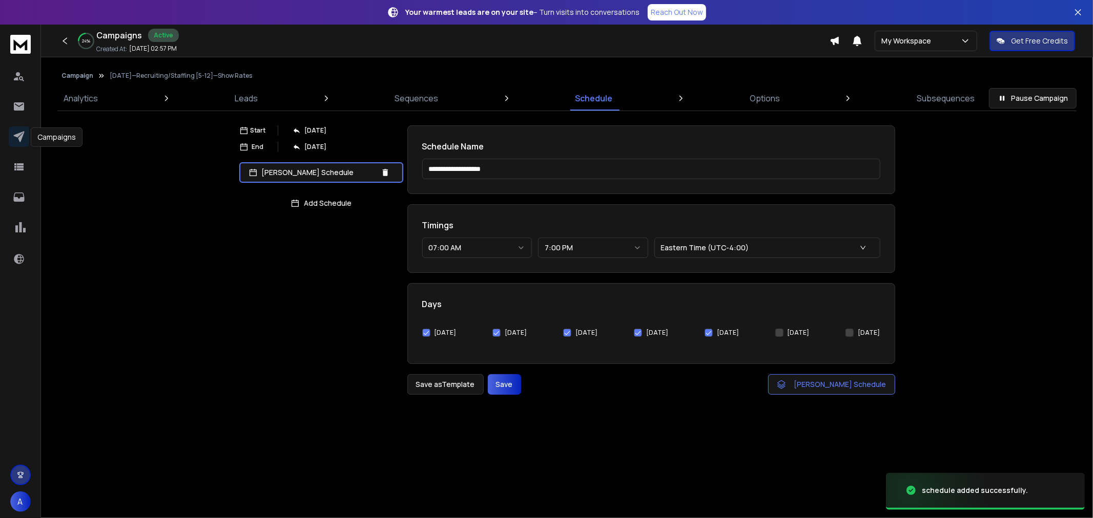
click at [15, 140] on icon at bounding box center [19, 137] width 12 height 12
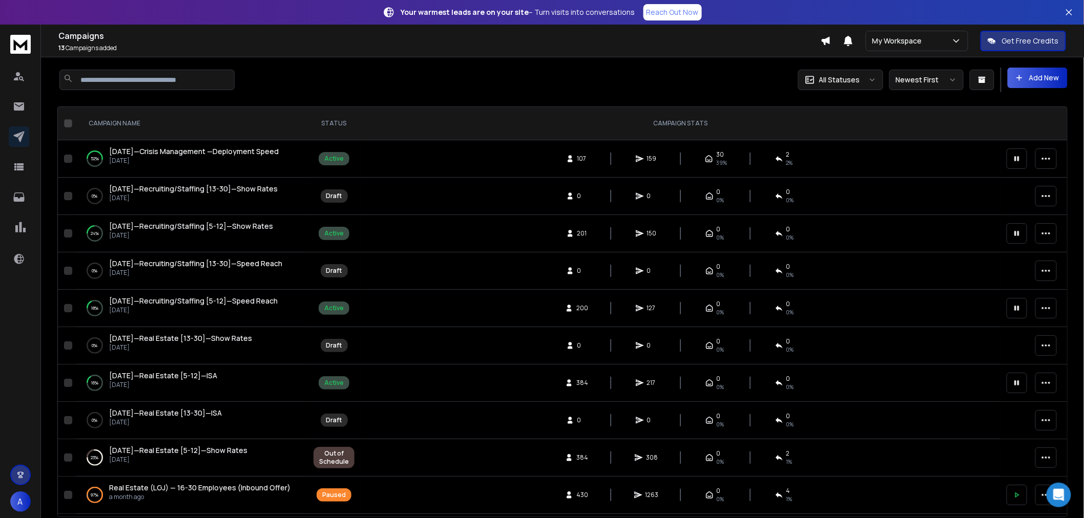
click at [375, 169] on td "107 159 30 39 % 2 2 %" at bounding box center [681, 158] width 640 height 37
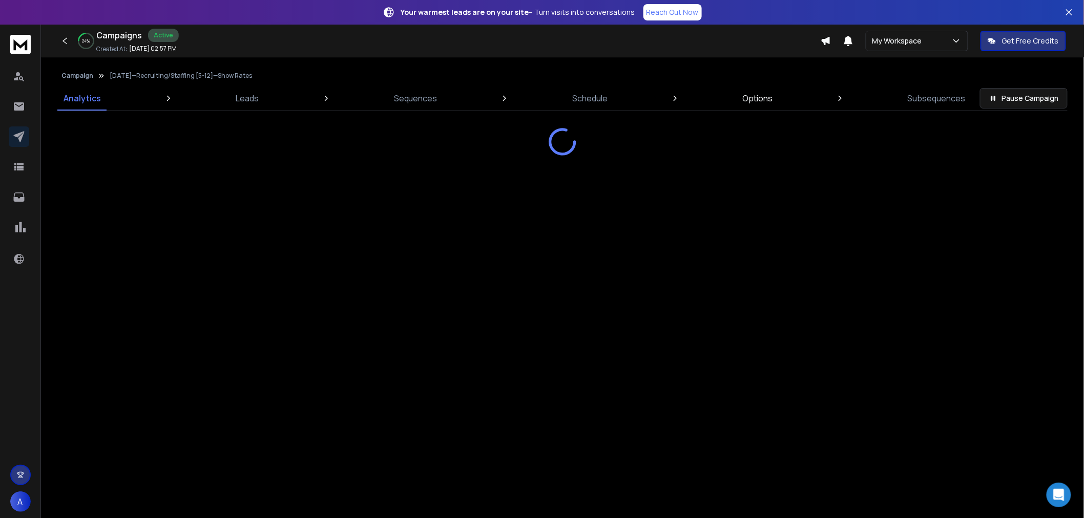
click at [765, 94] on p "Options" at bounding box center [758, 98] width 30 height 12
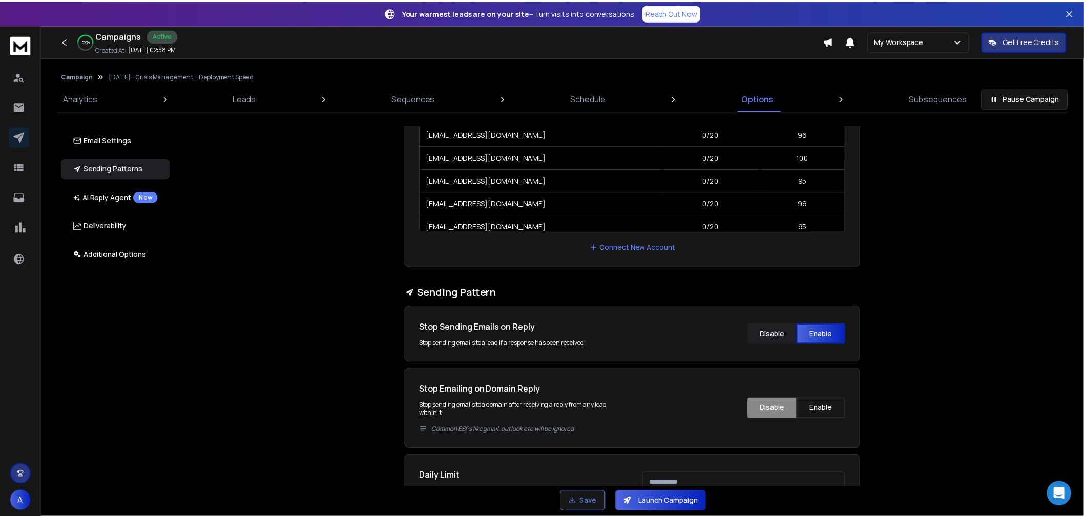
scroll to position [333, 0]
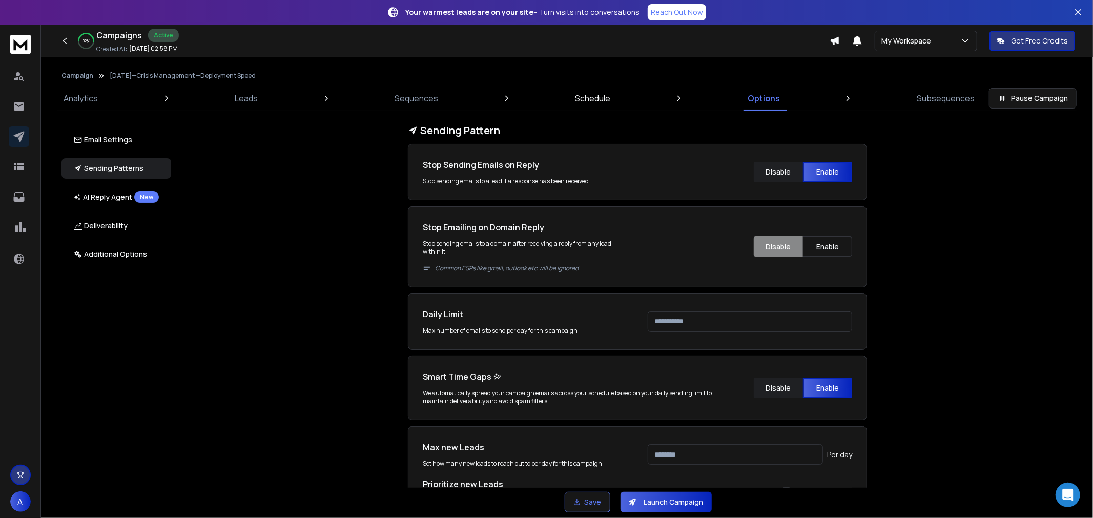
click at [605, 105] on link "Schedule" at bounding box center [593, 98] width 48 height 25
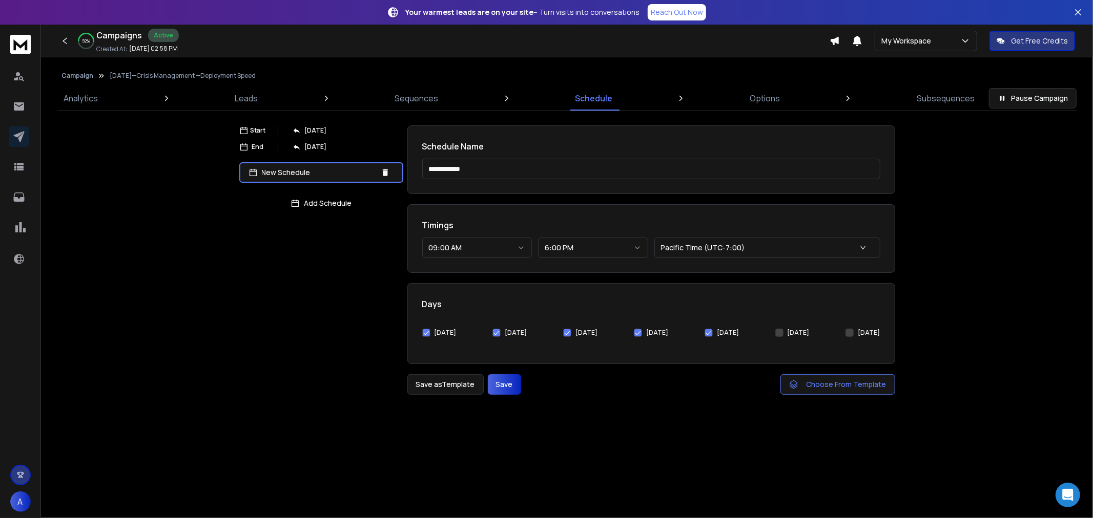
click at [851, 396] on div "**********" at bounding box center [566, 260] width 1019 height 278
click at [838, 376] on button "Choose From Template" at bounding box center [837, 385] width 115 height 20
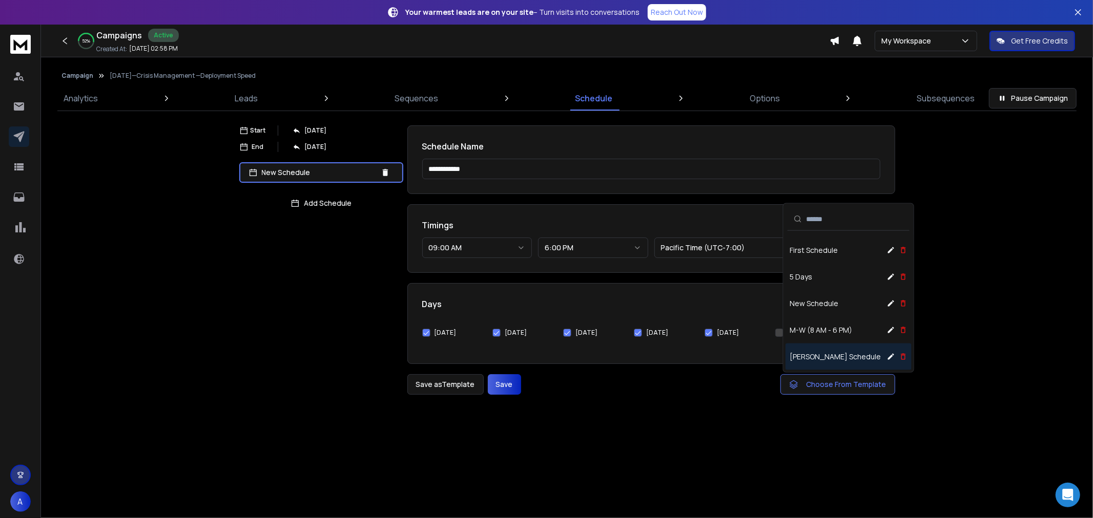
click at [842, 361] on p "[PERSON_NAME] Schedule" at bounding box center [835, 357] width 91 height 10
select select "********"
type input "**********"
select select "********"
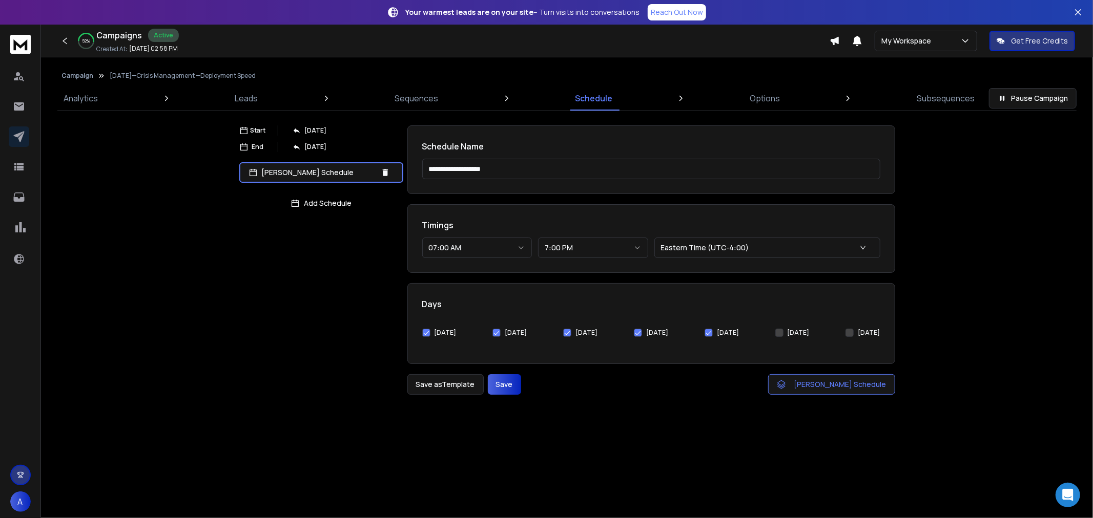
click at [497, 386] on button "Save" at bounding box center [504, 385] width 33 height 20
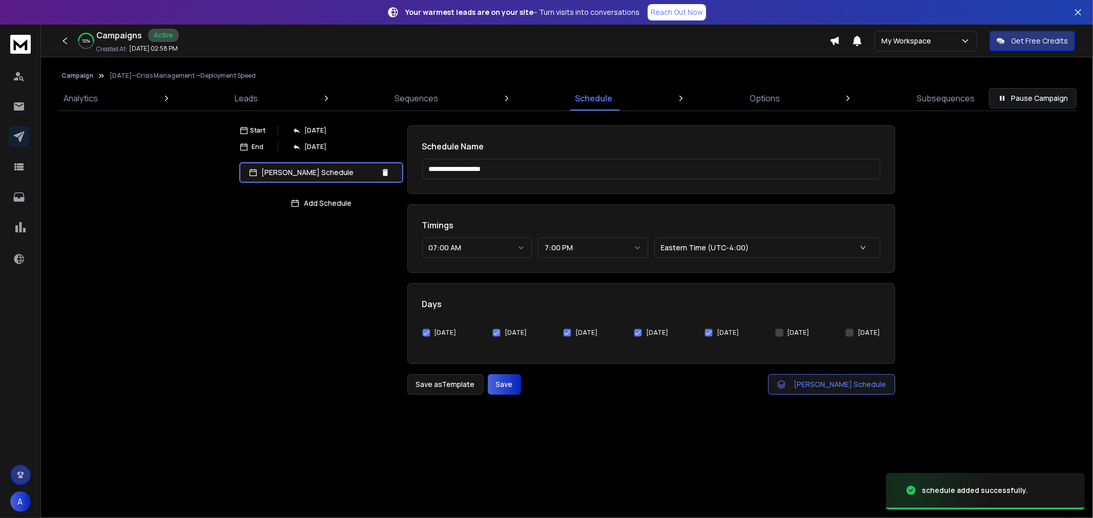
click at [2, 134] on div "A" at bounding box center [20, 274] width 41 height 498
click at [9, 132] on link at bounding box center [19, 137] width 20 height 20
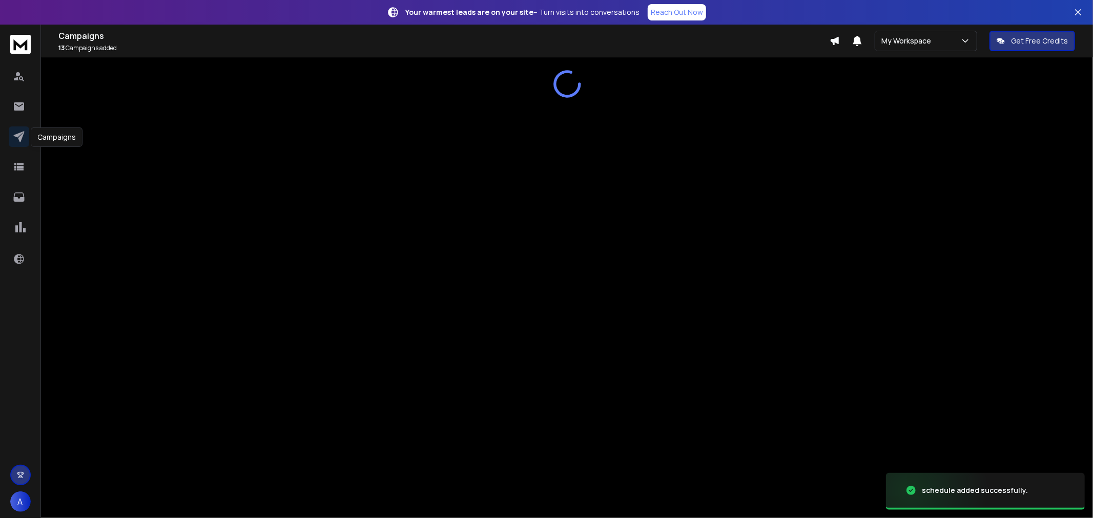
click at [9, 132] on link at bounding box center [19, 137] width 20 height 20
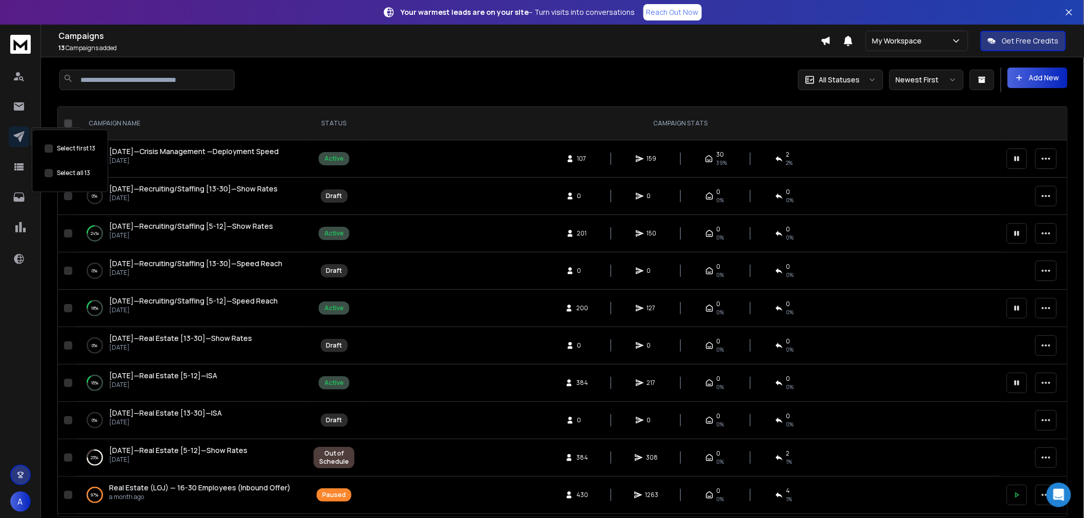
click at [65, 121] on button "Select first 13" at bounding box center [68, 123] width 8 height 8
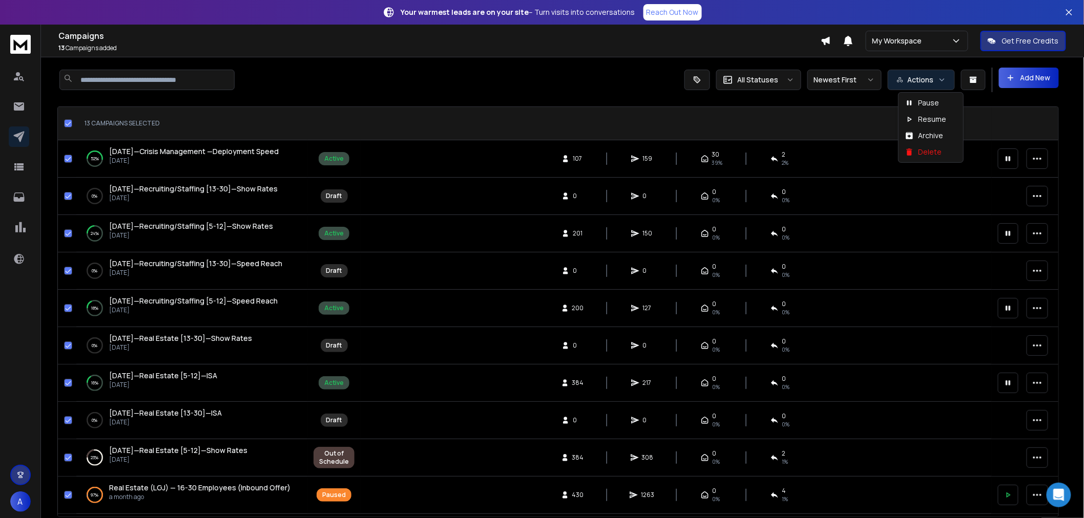
click at [929, 76] on button "Actions" at bounding box center [921, 80] width 67 height 20
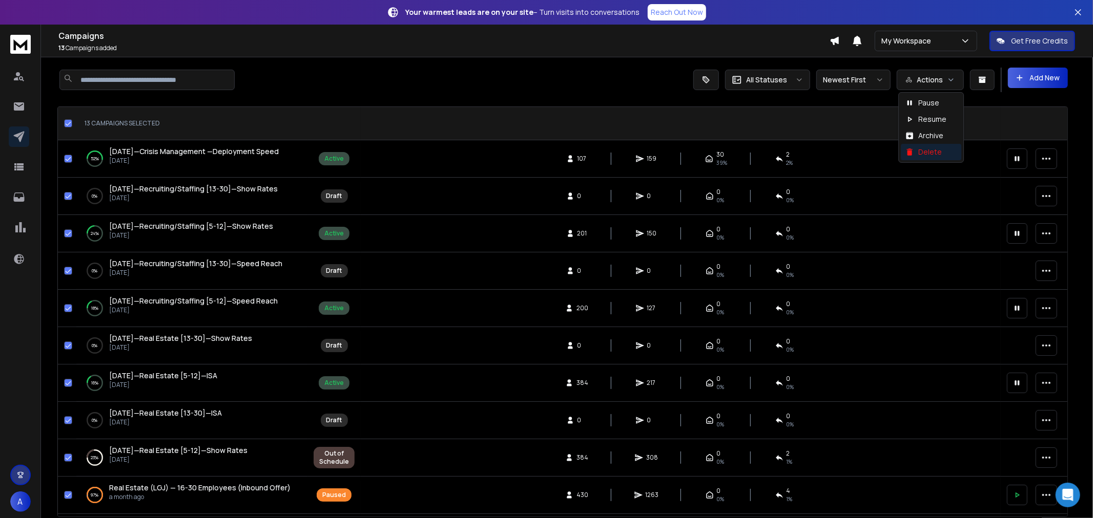
click at [933, 155] on p "Delete" at bounding box center [930, 152] width 24 height 10
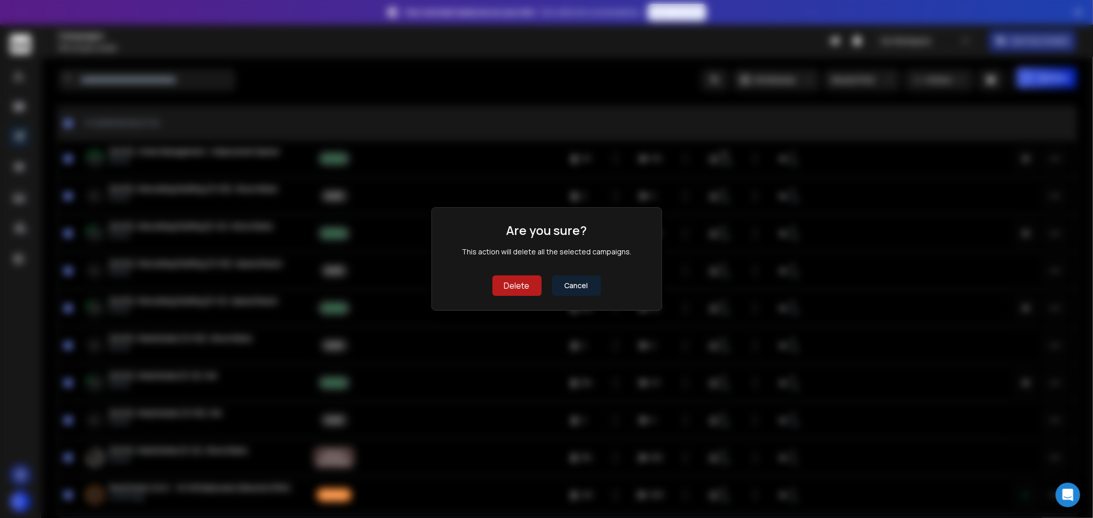
click at [536, 282] on button "delete" at bounding box center [516, 286] width 49 height 20
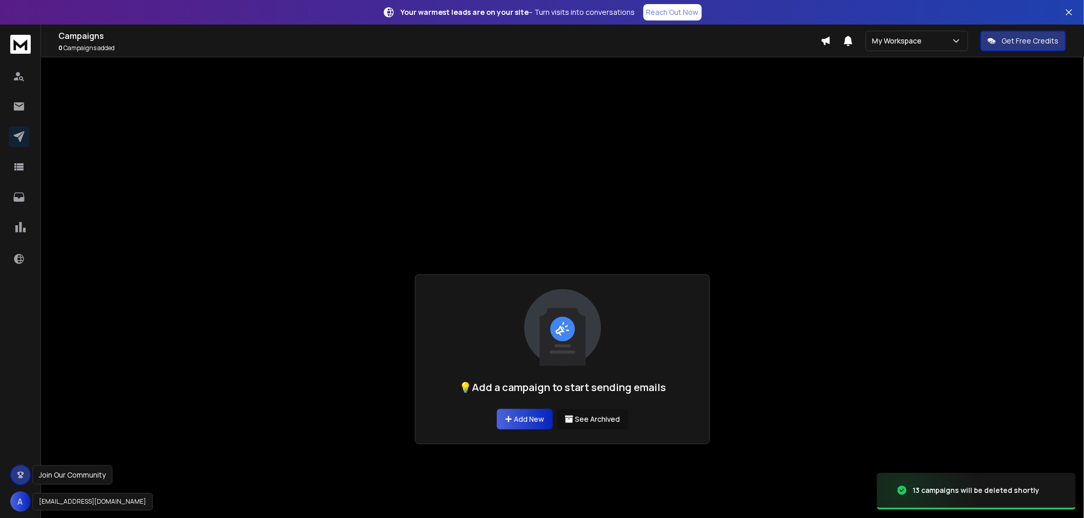
click at [17, 498] on span "A" at bounding box center [20, 502] width 20 height 20
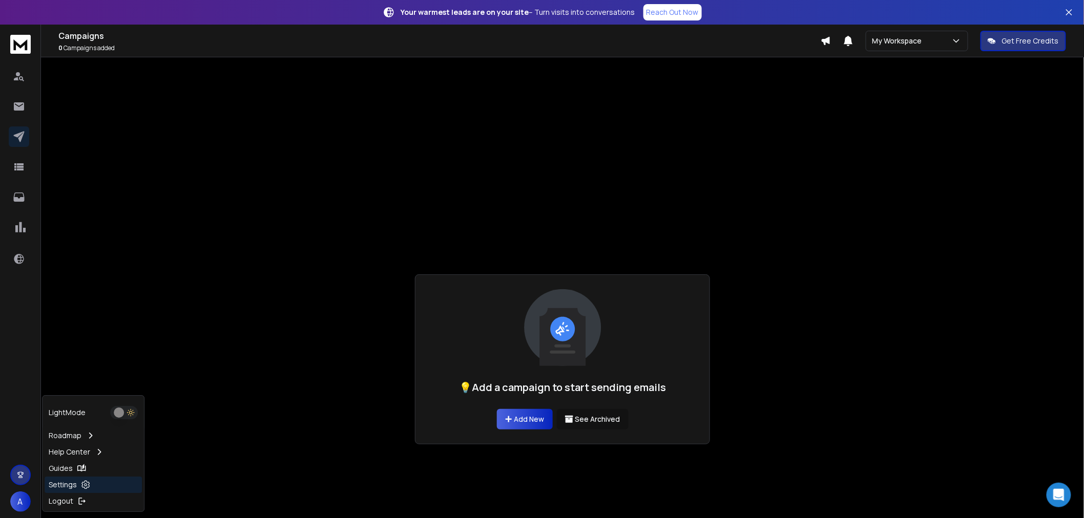
click at [60, 480] on p "Settings" at bounding box center [63, 485] width 28 height 10
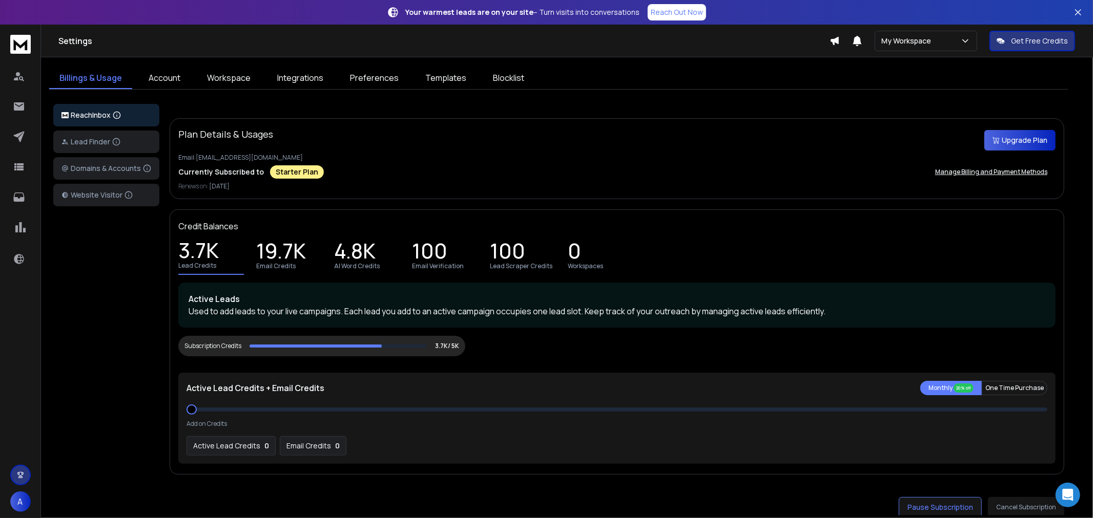
click at [1020, 174] on p "Manage Billing and Payment Methods" at bounding box center [991, 172] width 112 height 8
click at [18, 498] on span "A" at bounding box center [20, 502] width 20 height 20
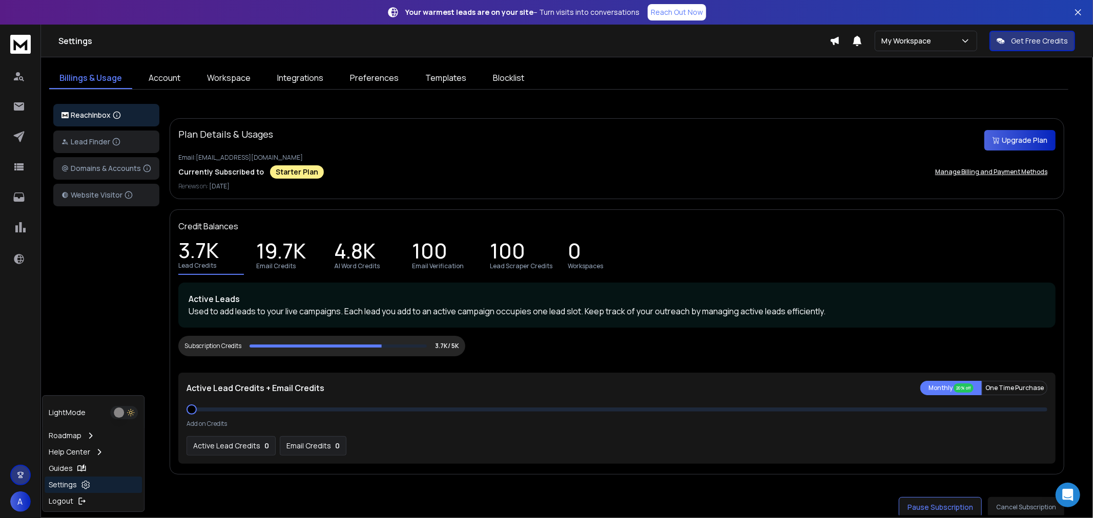
click at [50, 485] on p "Settings" at bounding box center [63, 485] width 28 height 10
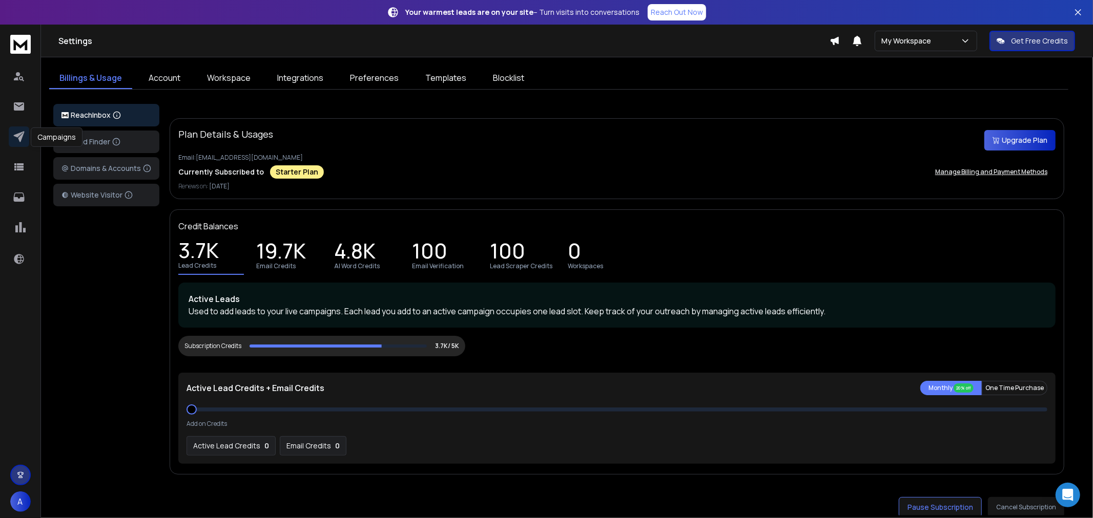
click at [22, 137] on icon at bounding box center [19, 137] width 12 height 12
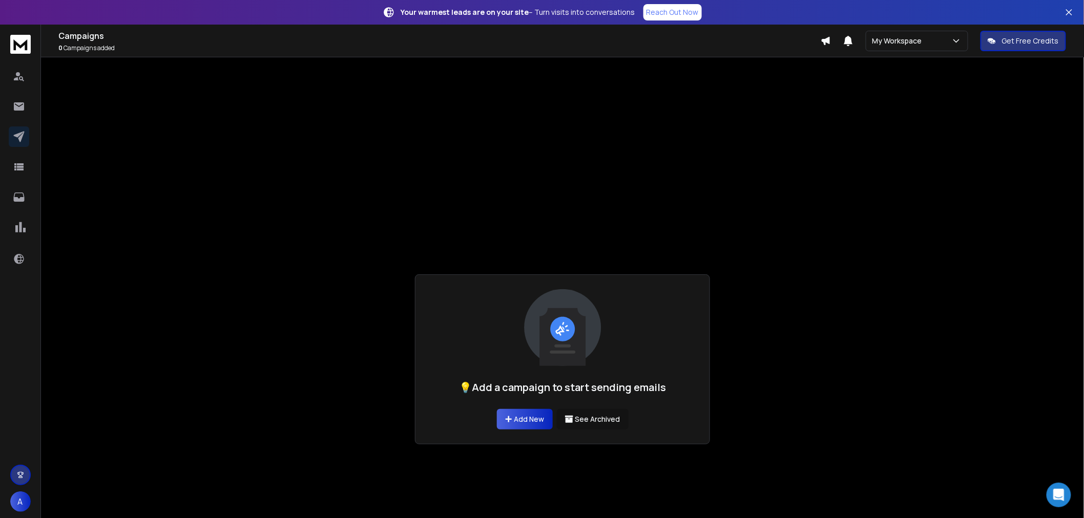
click at [589, 418] on button "See Archived" at bounding box center [593, 419] width 72 height 20
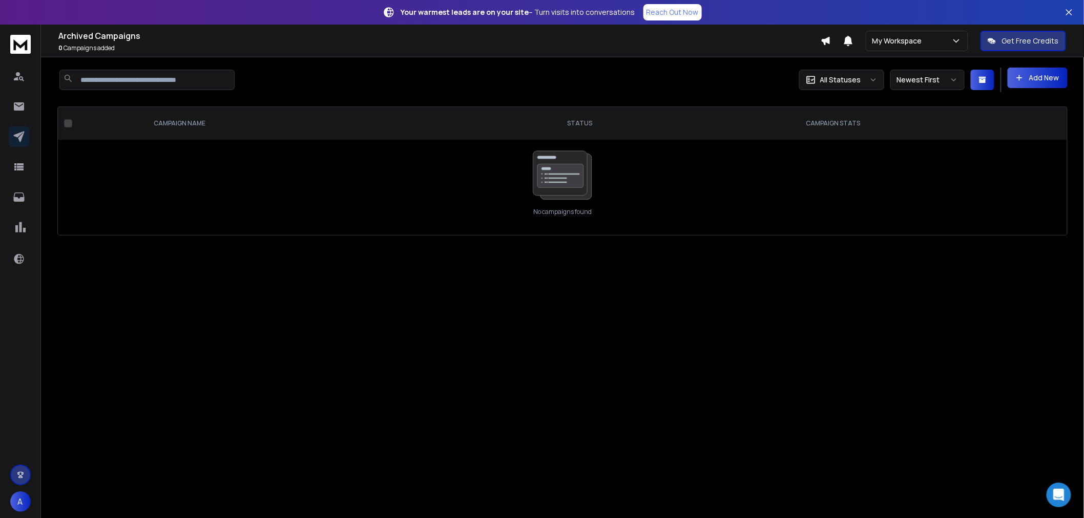
click at [32, 489] on div "A" at bounding box center [20, 274] width 41 height 498
click at [29, 497] on span "A" at bounding box center [20, 502] width 20 height 20
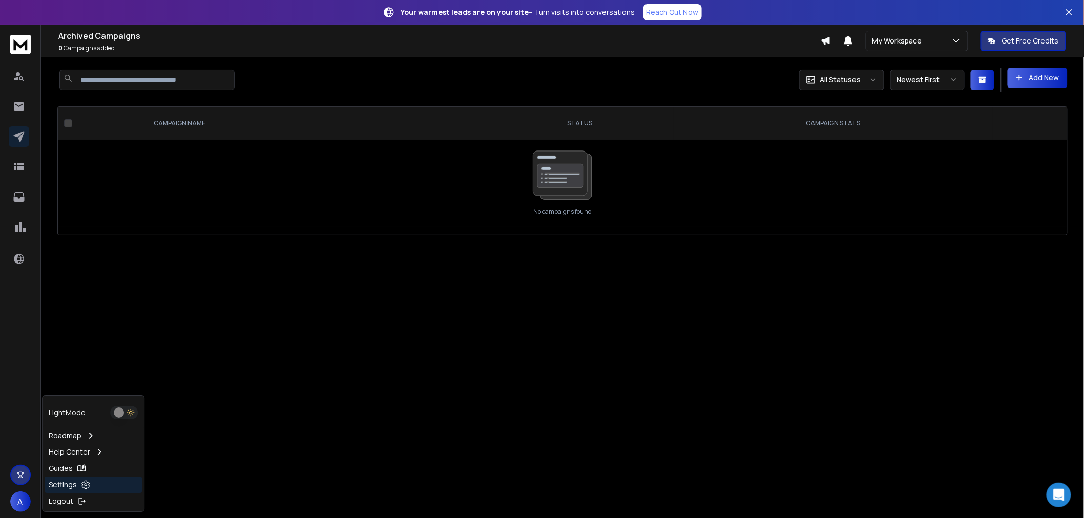
click at [69, 478] on div "Settings" at bounding box center [93, 485] width 97 height 16
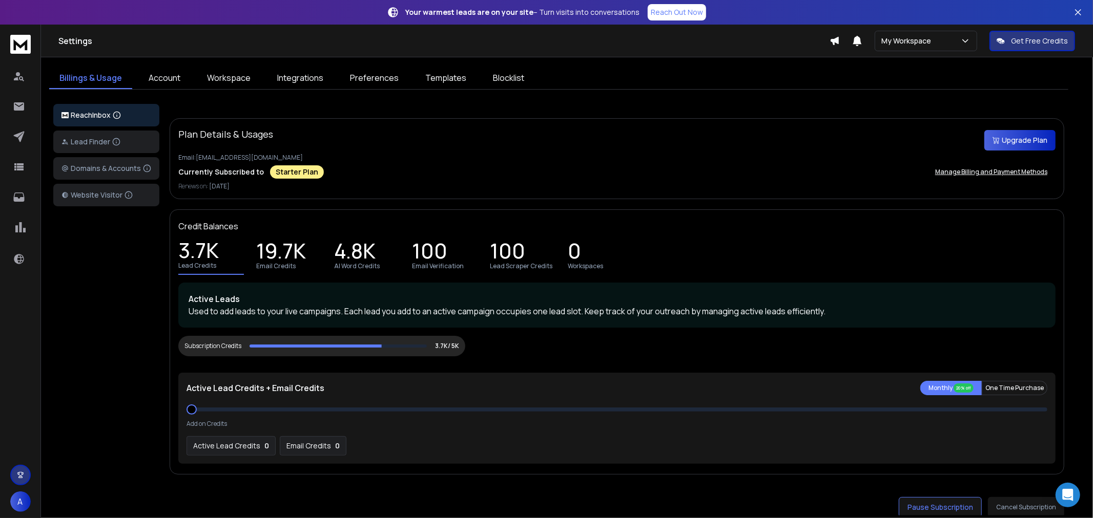
click at [488, 68] on link "Blocklist" at bounding box center [509, 79] width 52 height 22
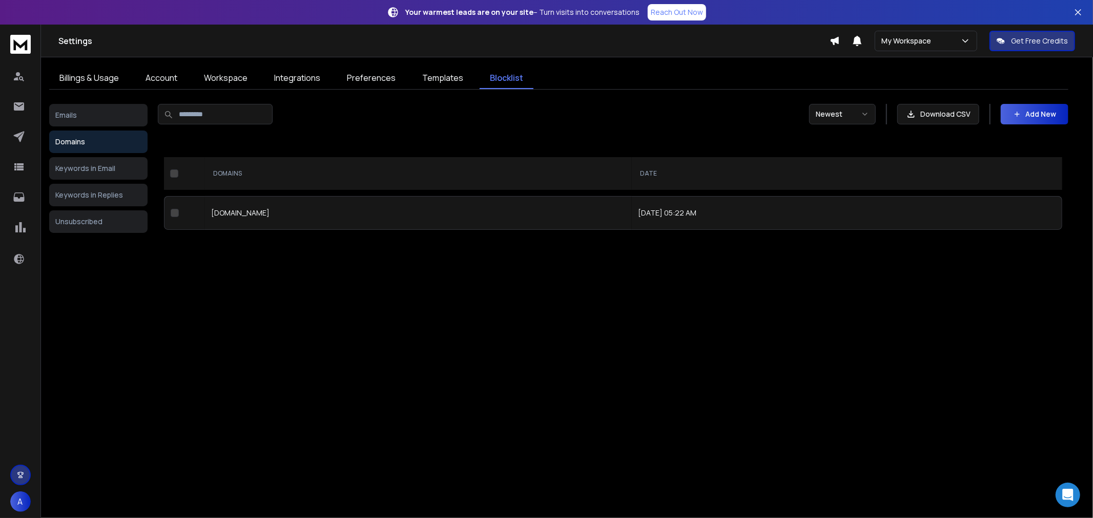
click at [117, 148] on button "Domains" at bounding box center [98, 142] width 98 height 23
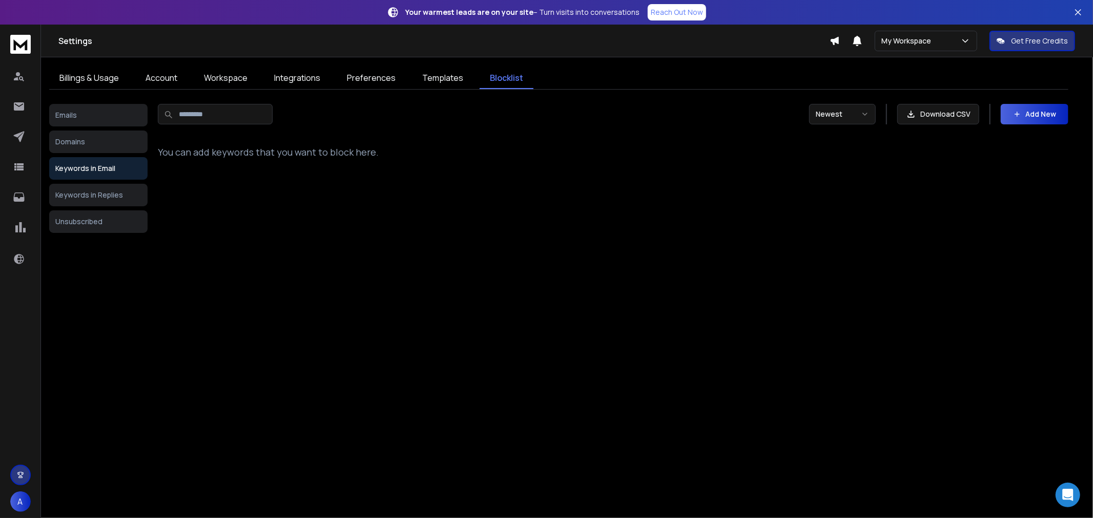
click at [70, 161] on email "Keywords in Email" at bounding box center [98, 168] width 98 height 23
click at [78, 192] on replies "Keywords in Replies" at bounding box center [98, 195] width 98 height 23
click at [94, 218] on button "Unsubscribed" at bounding box center [98, 222] width 98 height 23
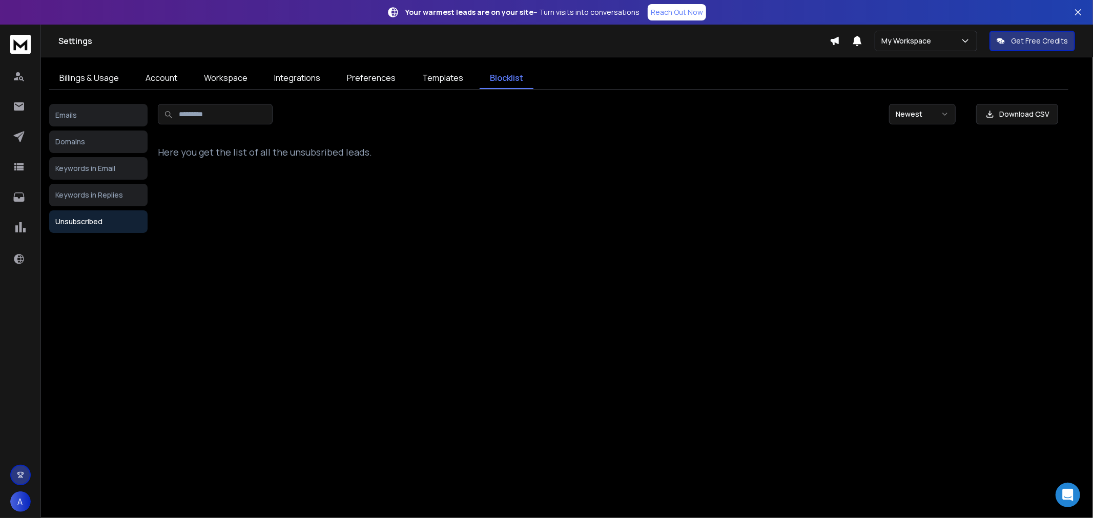
click at [79, 86] on link "Billings & Usage" at bounding box center [89, 79] width 80 height 22
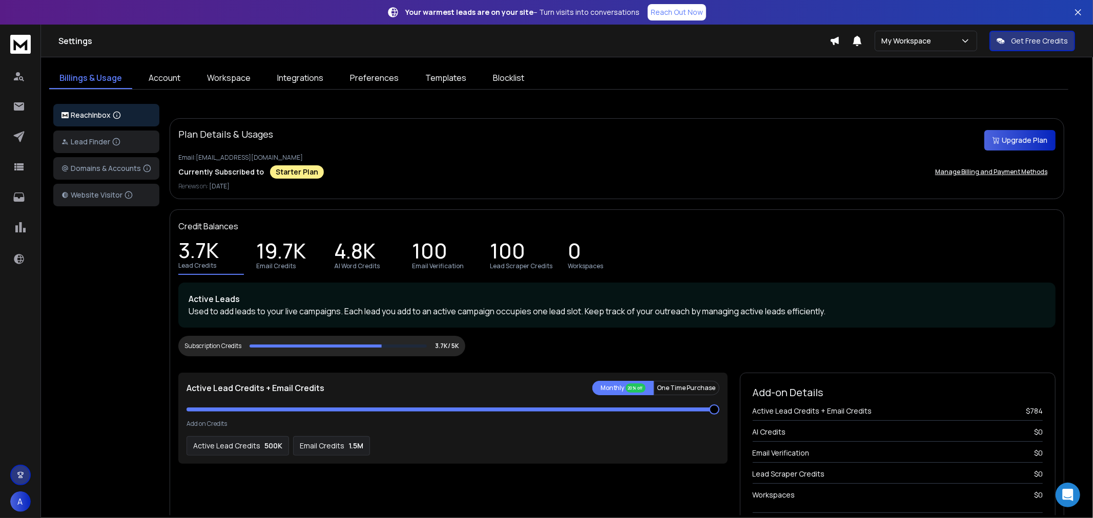
click at [719, 411] on span at bounding box center [452, 410] width 533 height 4
click at [183, 81] on link "Account" at bounding box center [164, 79] width 52 height 22
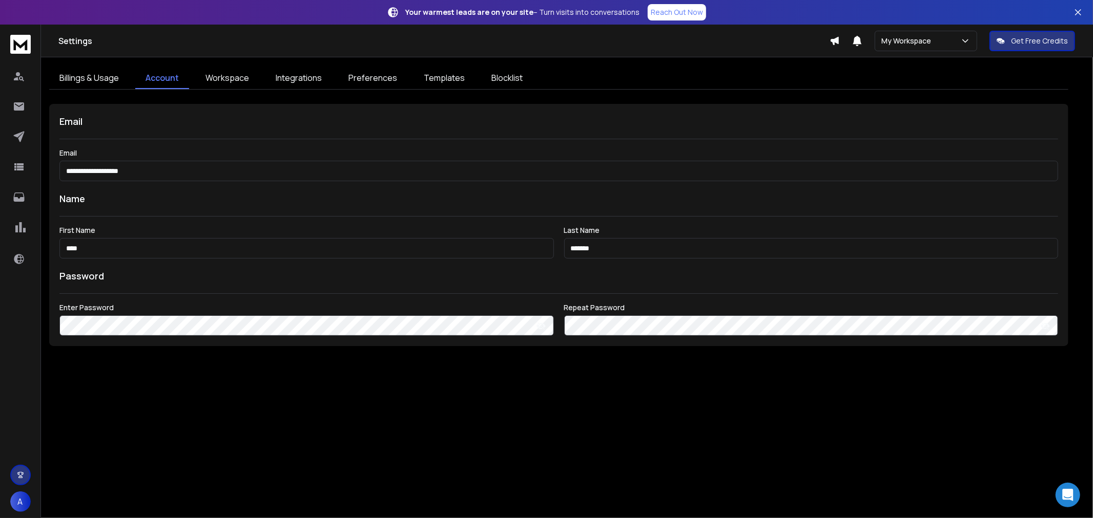
click at [233, 74] on link "Workspace" at bounding box center [227, 79] width 64 height 22
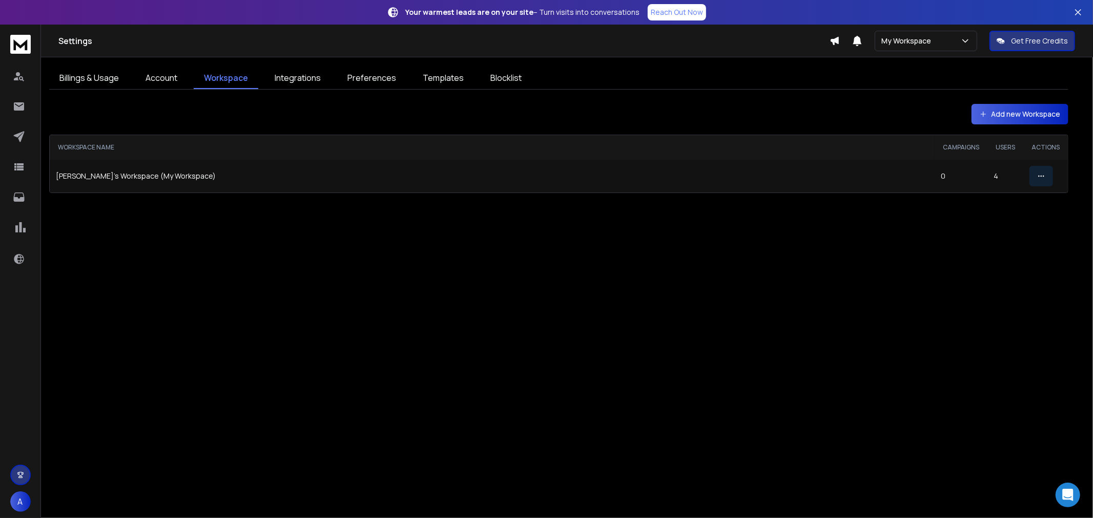
click at [1040, 173] on icon "button" at bounding box center [1040, 176] width 7 height 7
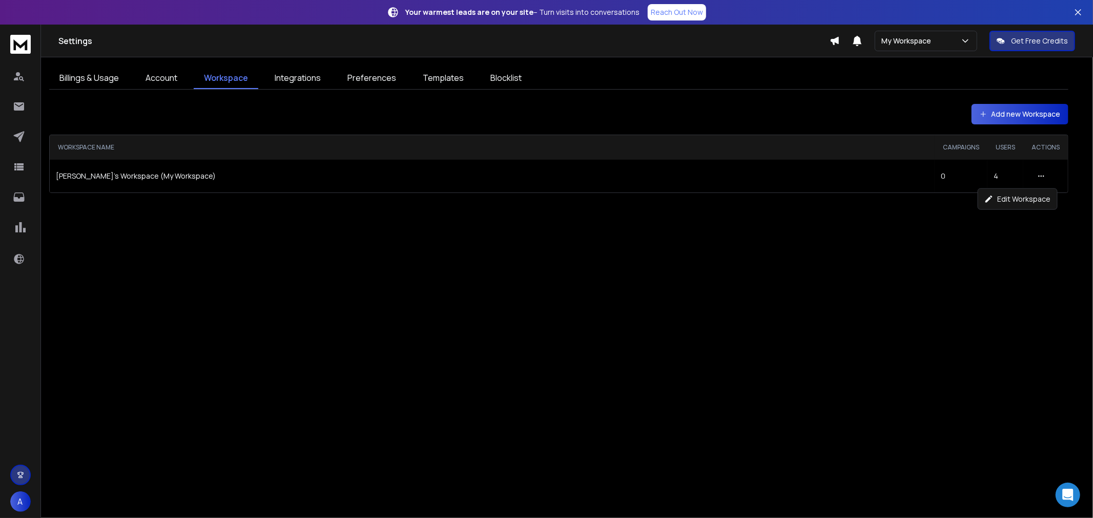
click at [308, 76] on link "Integrations" at bounding box center [297, 79] width 67 height 22
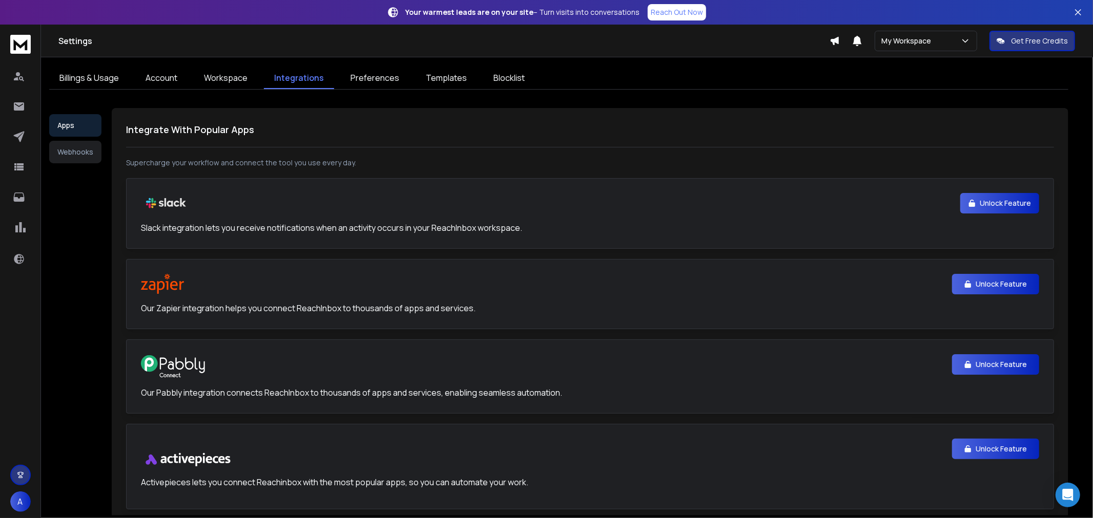
click at [346, 86] on link "Preferences" at bounding box center [374, 79] width 69 height 22
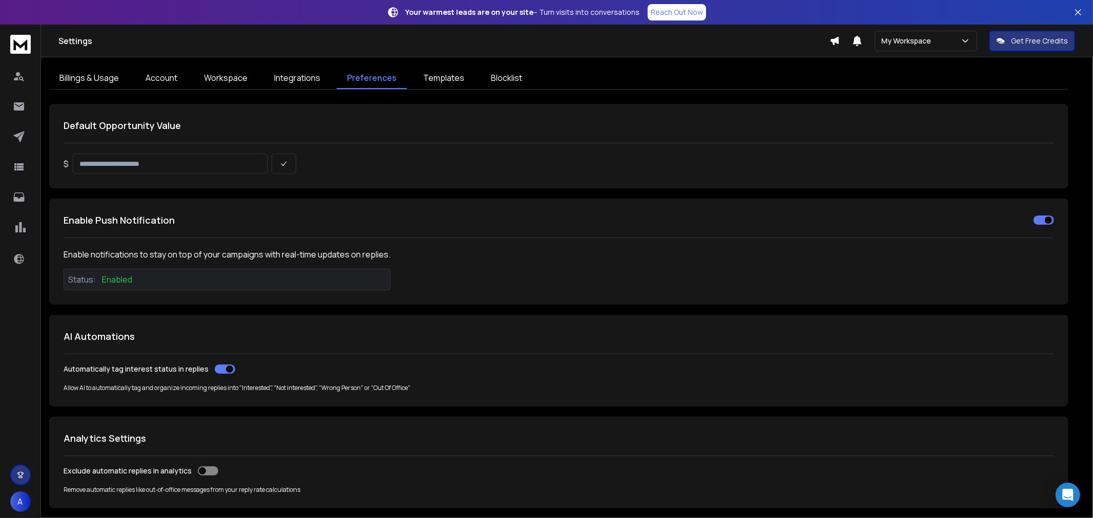
click at [454, 80] on link "Templates" at bounding box center [443, 79] width 61 height 22
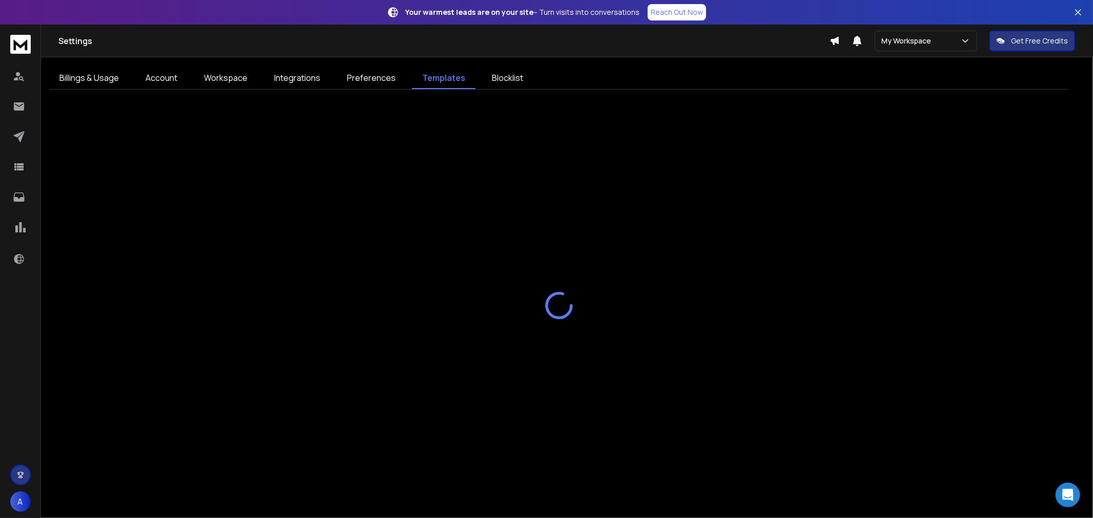
click at [501, 78] on link "Blocklist" at bounding box center [508, 79] width 52 height 22
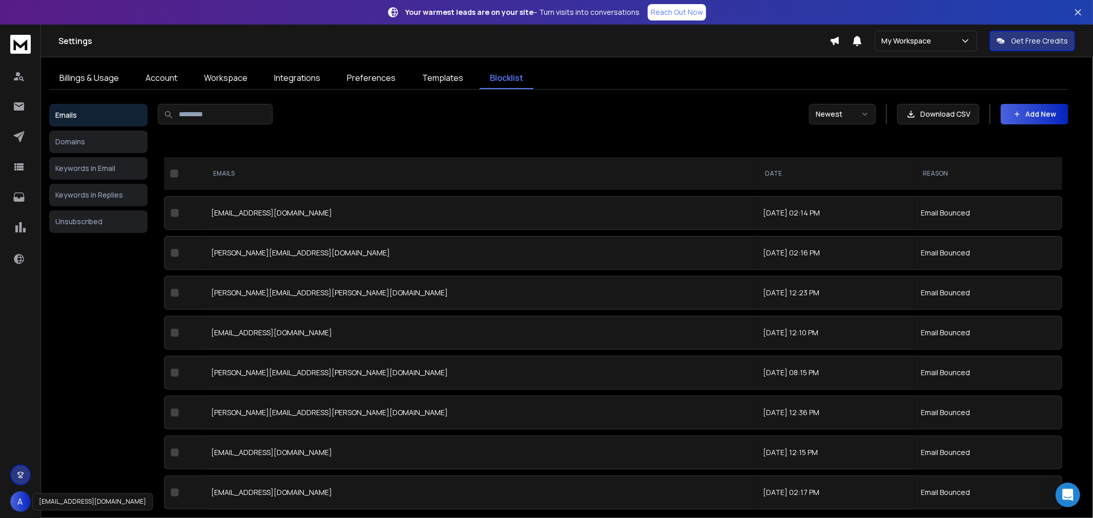
click at [11, 501] on span "A" at bounding box center [20, 502] width 20 height 20
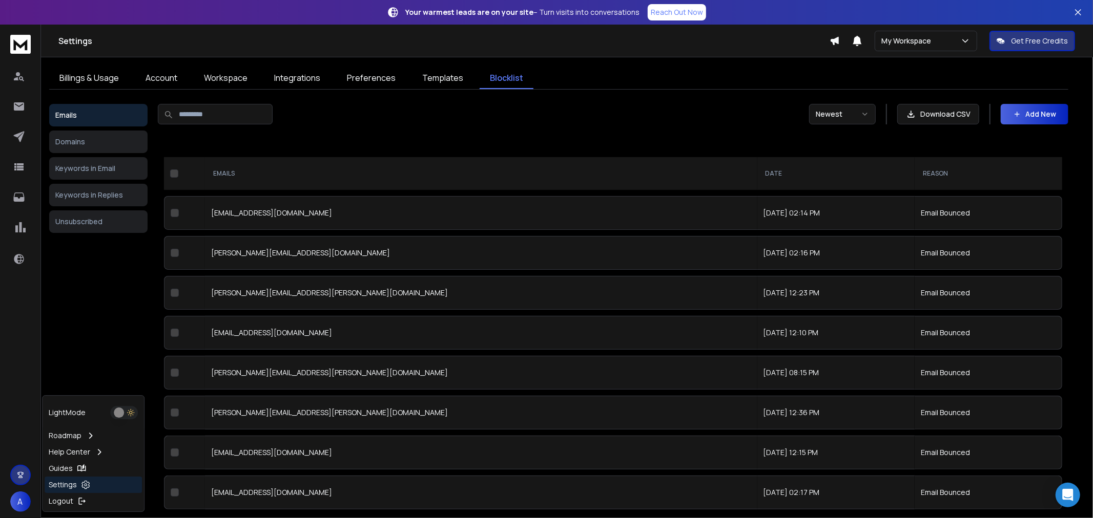
click at [63, 484] on p "Settings" at bounding box center [63, 485] width 28 height 10
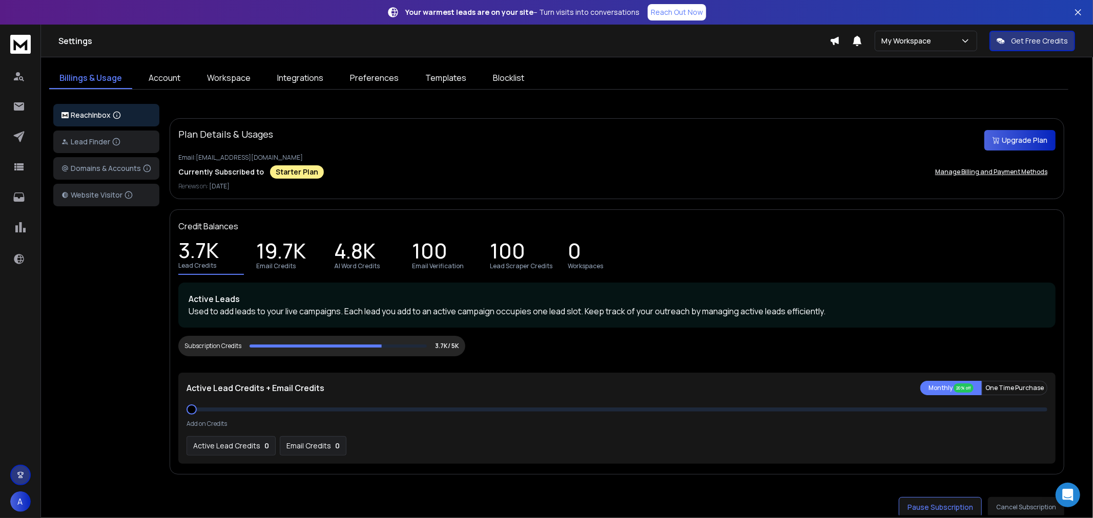
click at [176, 79] on link "Account" at bounding box center [164, 79] width 52 height 22
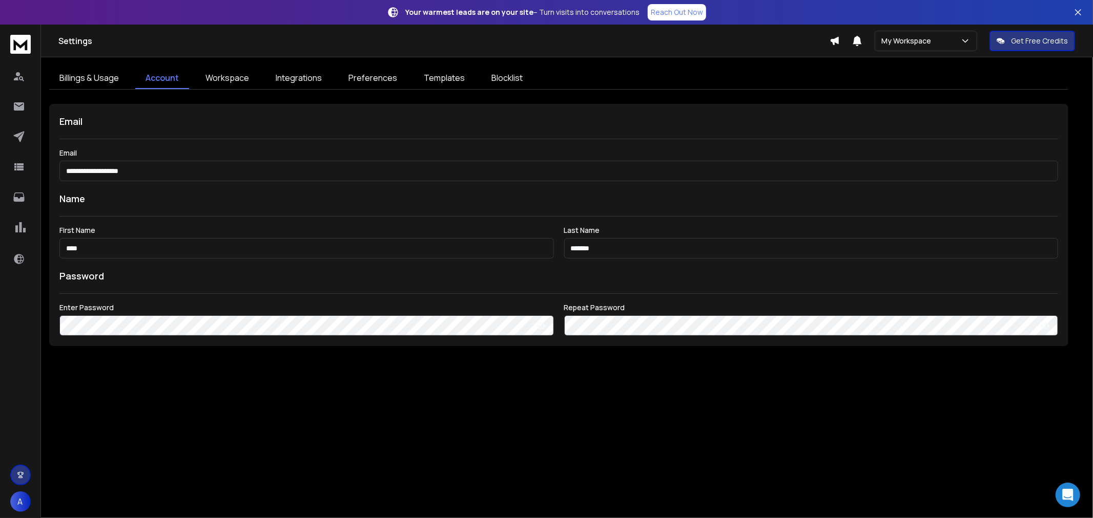
click at [229, 82] on link "Workspace" at bounding box center [227, 79] width 64 height 22
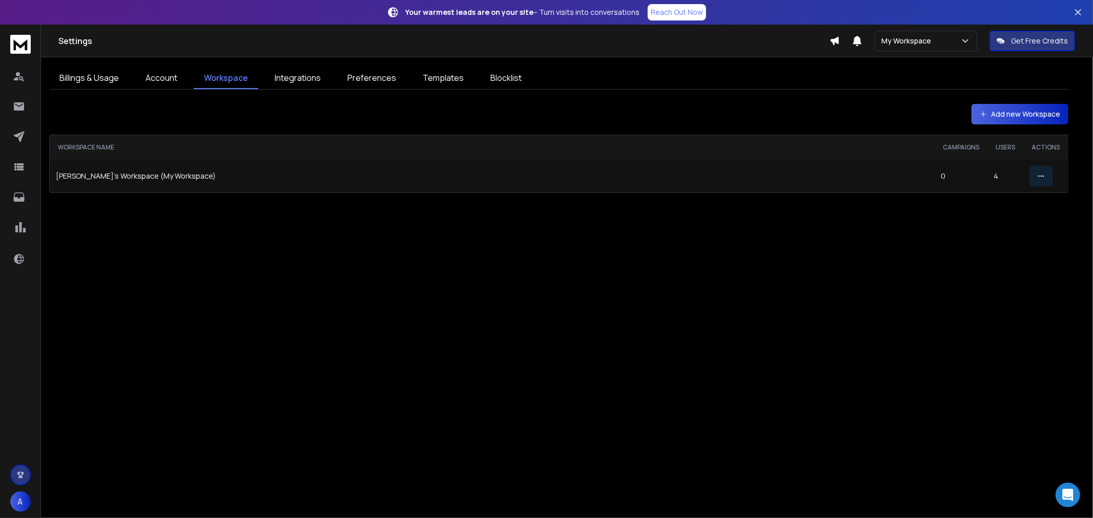
click at [1038, 172] on button "button" at bounding box center [1041, 176] width 24 height 20
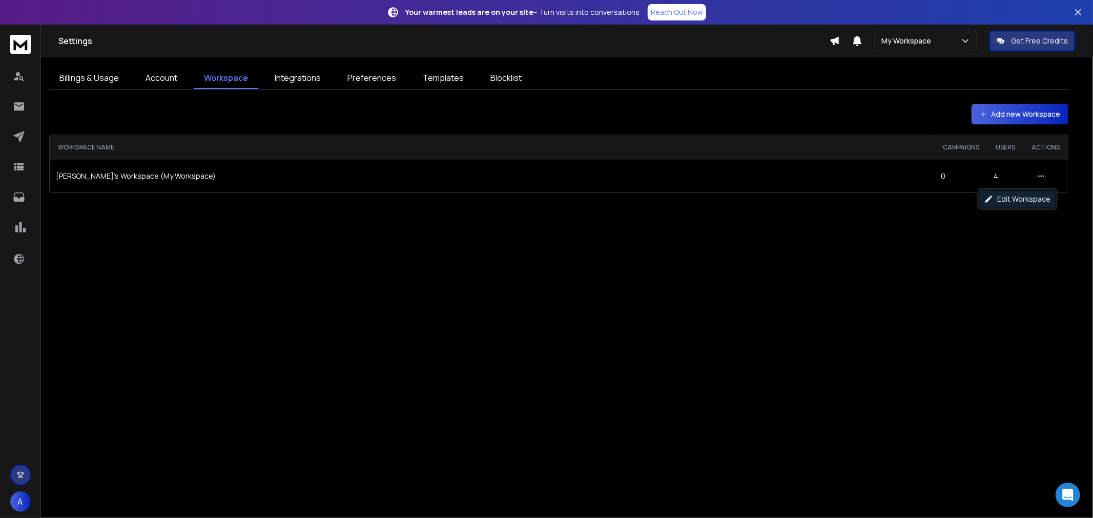
click at [1005, 198] on p "Edit Workspace" at bounding box center [1024, 199] width 53 height 10
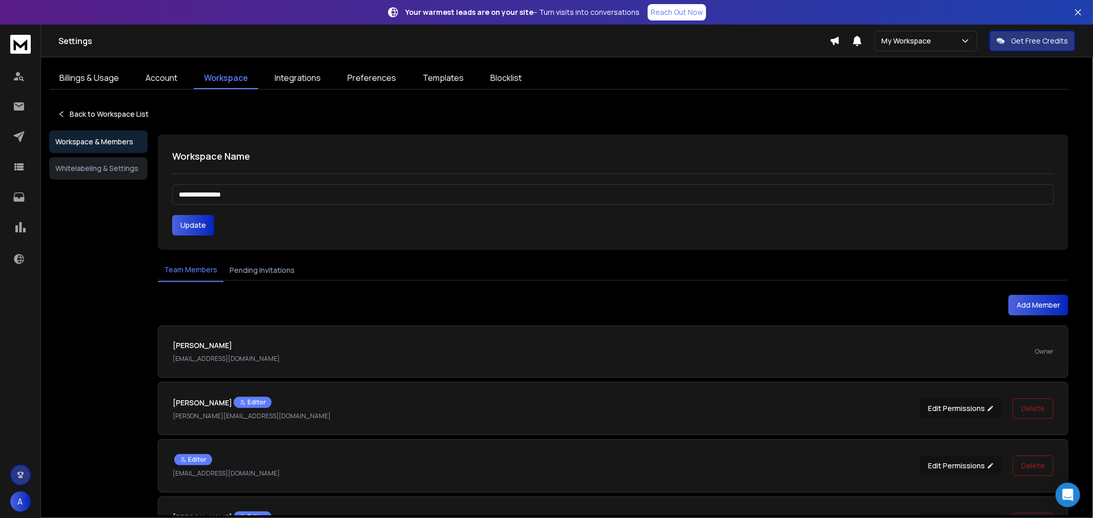
click at [114, 162] on button "Whitelabeling & Settings" at bounding box center [98, 168] width 98 height 23
click at [114, 137] on button "Workspace & Members" at bounding box center [98, 142] width 98 height 23
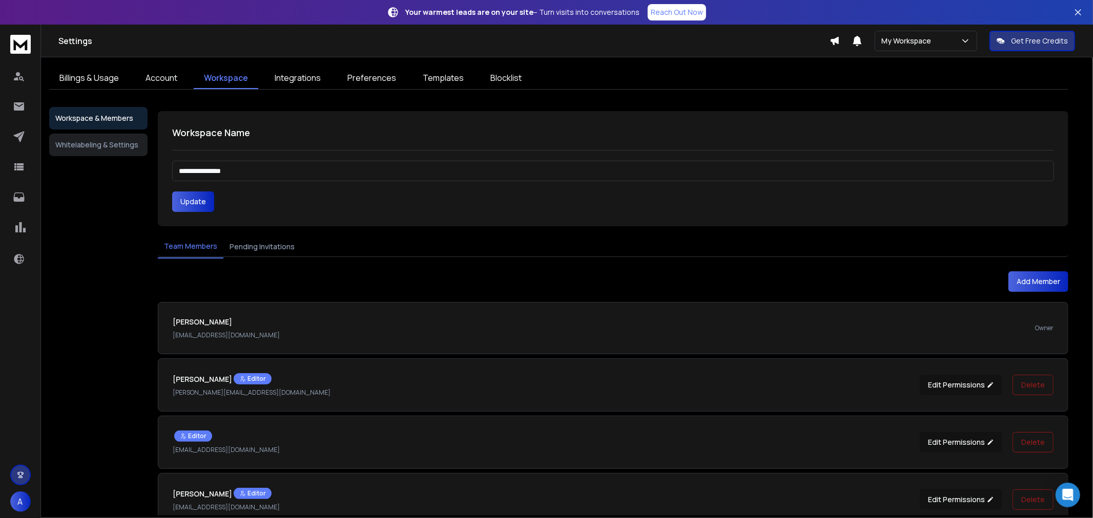
scroll to position [35, 0]
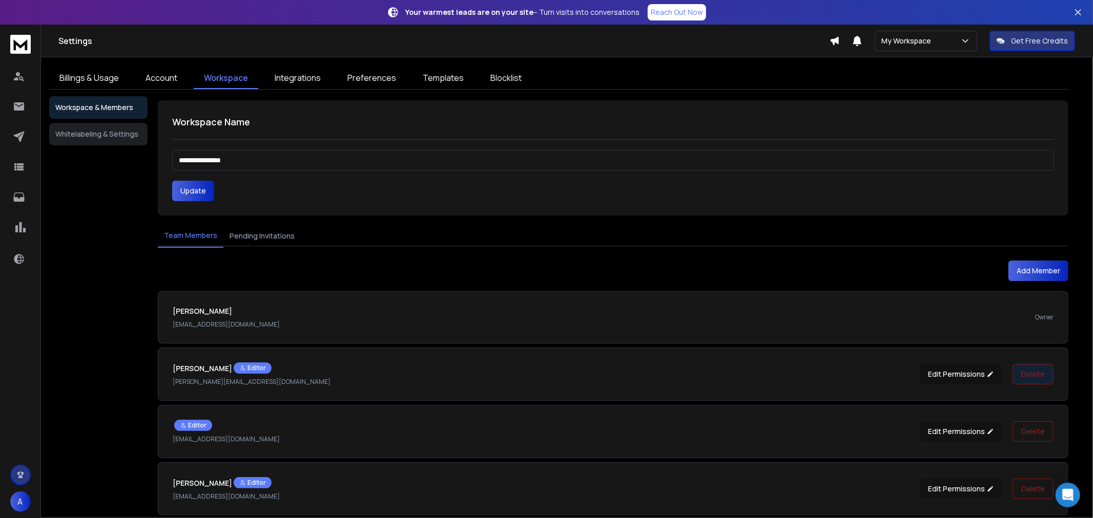
click at [1022, 378] on button "Delete" at bounding box center [1032, 374] width 41 height 20
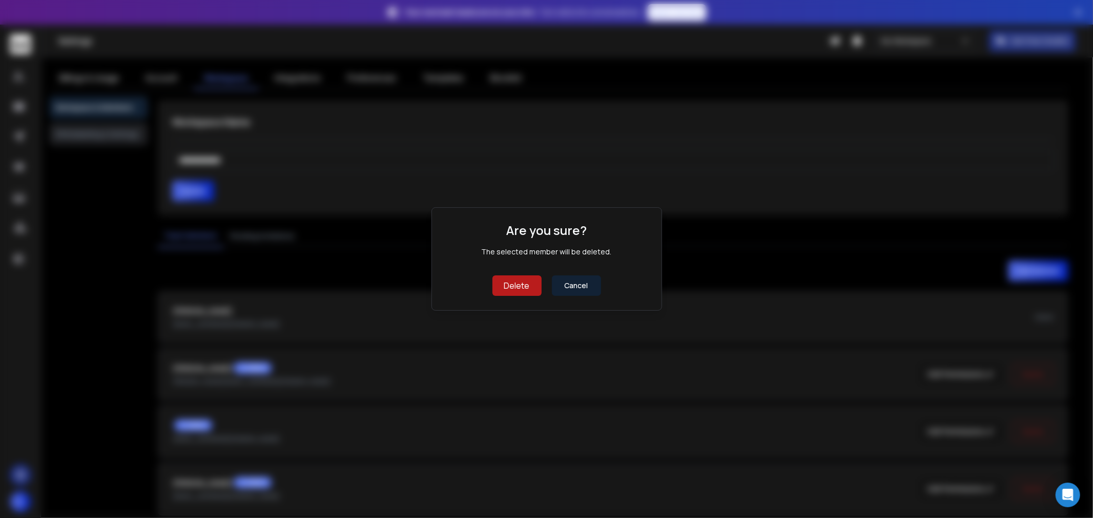
click at [520, 279] on button "Delete" at bounding box center [516, 286] width 49 height 20
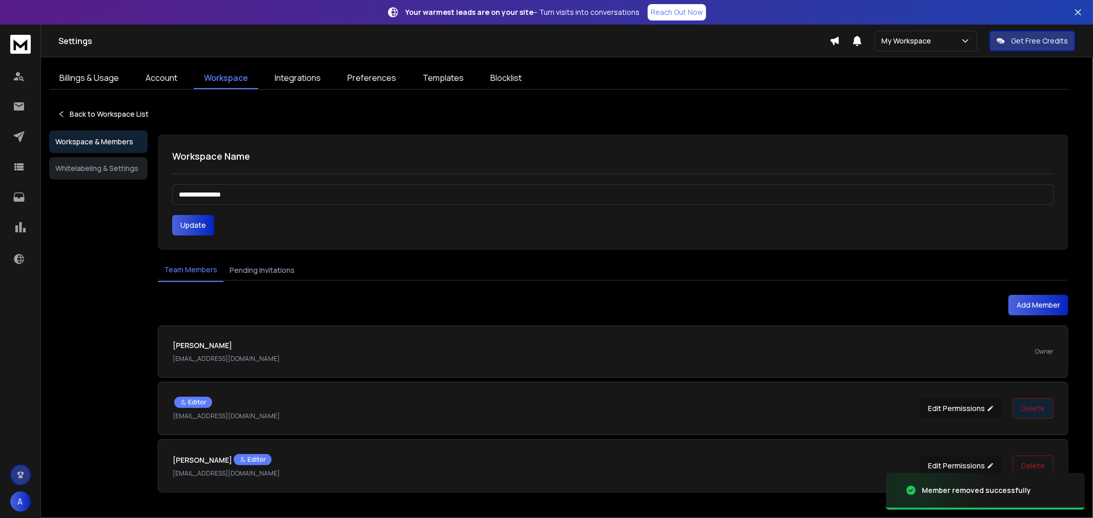
click at [1022, 414] on button "Delete" at bounding box center [1032, 409] width 41 height 20
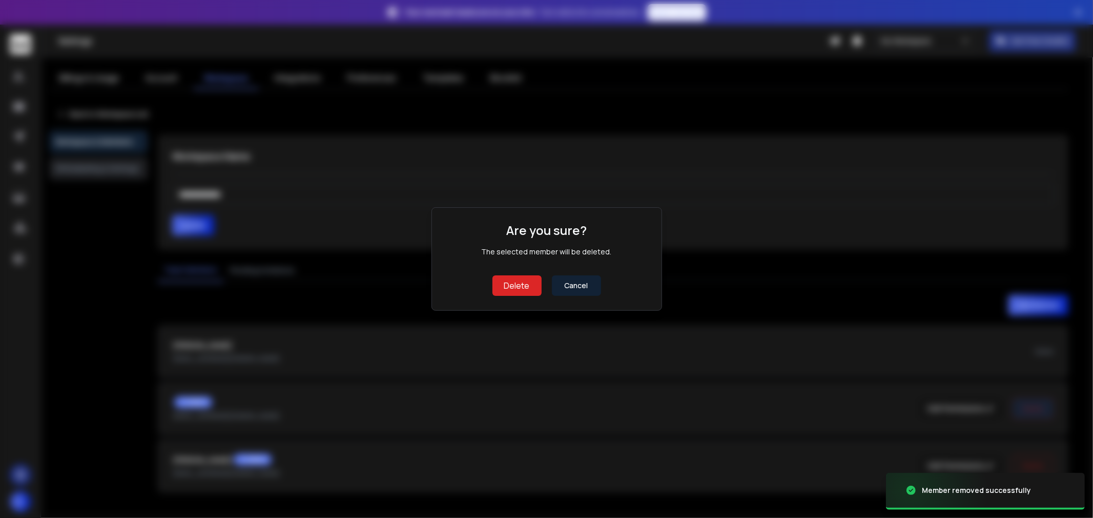
click at [1023, 412] on div "Are you sure? The selected member will be deleted. Delete Cancel" at bounding box center [546, 259] width 1093 height 518
click at [500, 277] on button "Delete" at bounding box center [516, 286] width 49 height 20
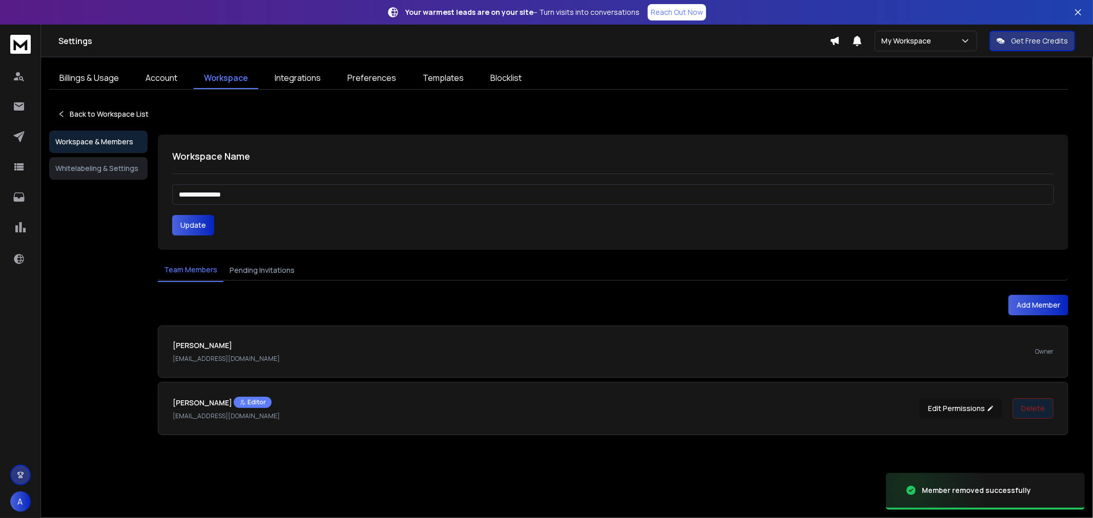
click at [1027, 409] on button "Delete" at bounding box center [1032, 409] width 41 height 20
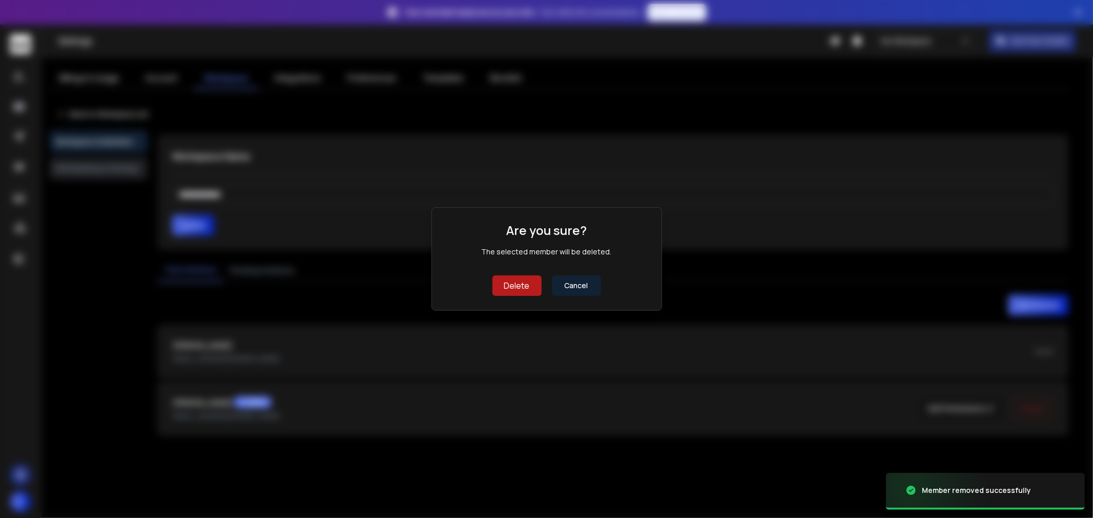
click at [494, 281] on button "Delete" at bounding box center [516, 286] width 49 height 20
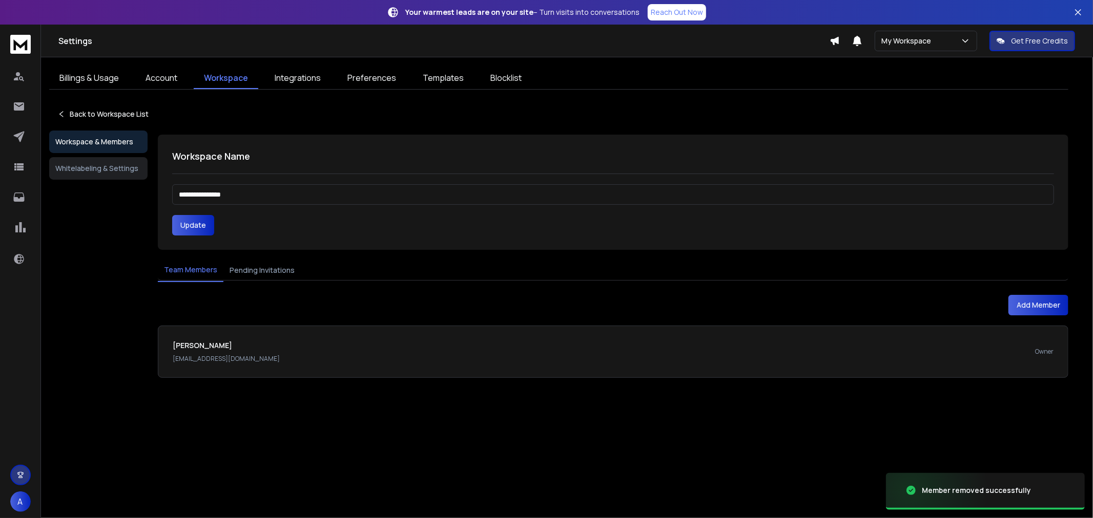
click at [125, 164] on button "Whitelabeling & Settings" at bounding box center [98, 168] width 98 height 23
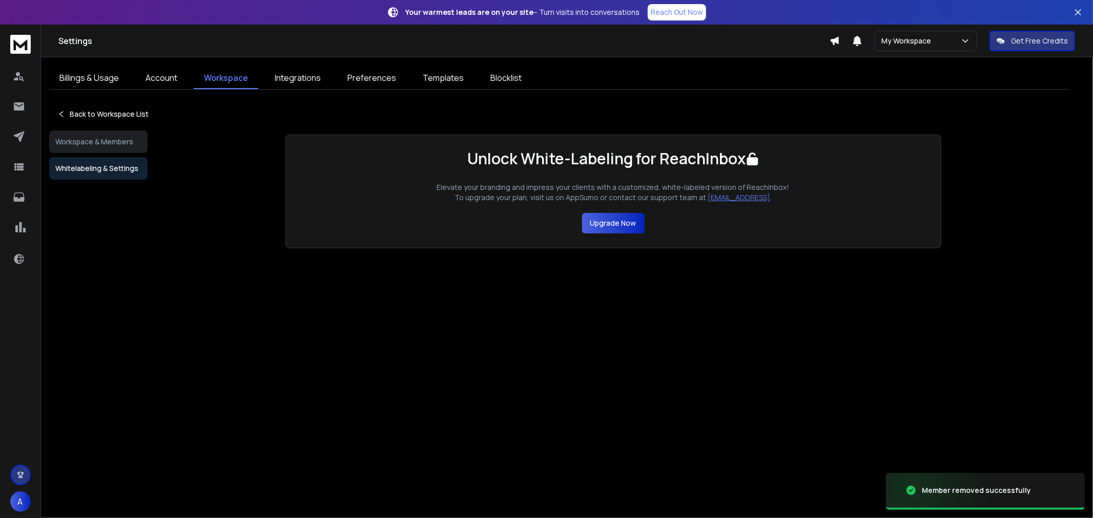
click at [120, 140] on button "Workspace & Members" at bounding box center [98, 142] width 98 height 23
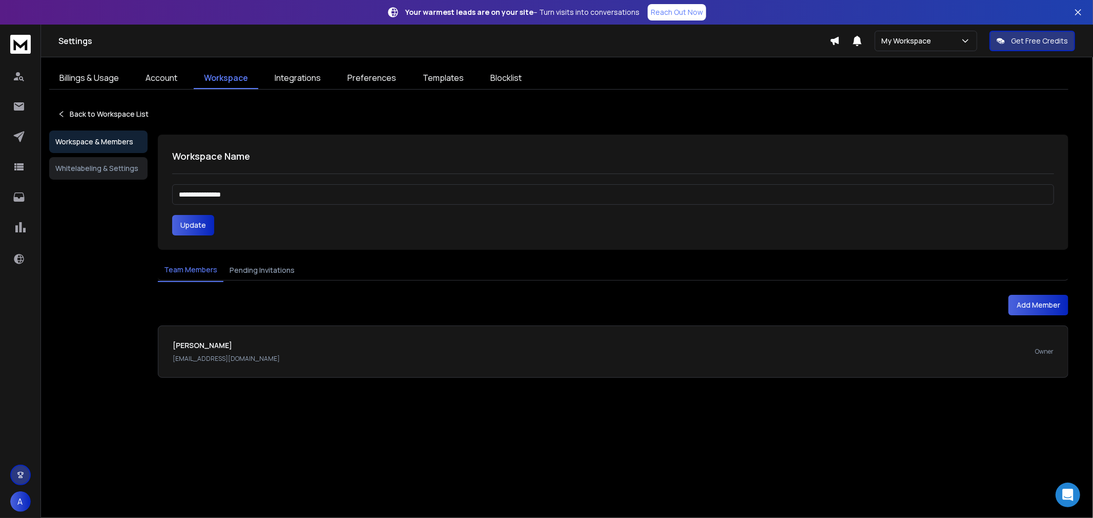
drag, startPoint x: 1025, startPoint y: 40, endPoint x: 1022, endPoint y: 79, distance: 39.5
click at [1022, 79] on div "**********" at bounding box center [546, 272] width 1093 height 494
click at [459, 80] on link "Templates" at bounding box center [442, 79] width 61 height 22
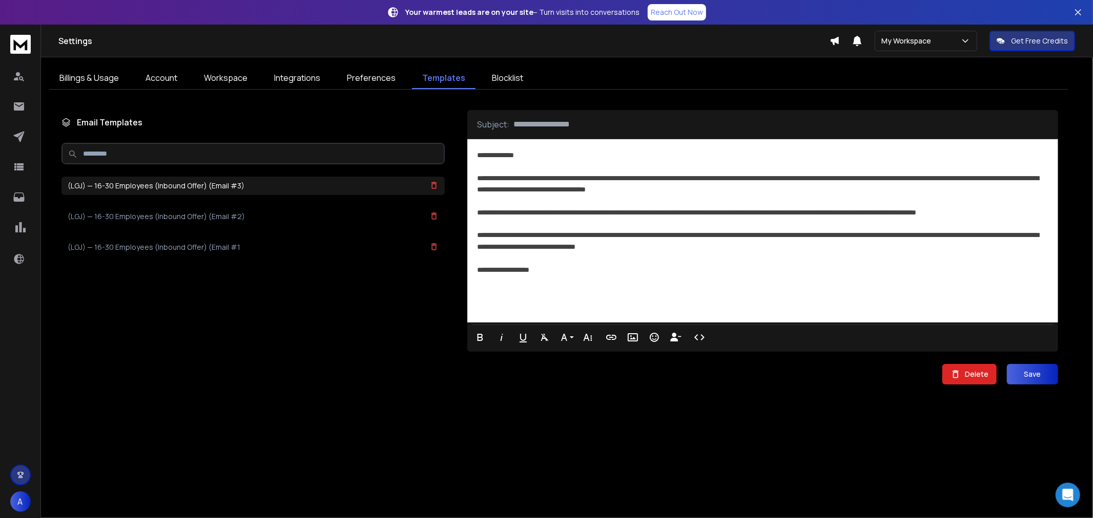
click at [377, 79] on link "Preferences" at bounding box center [371, 79] width 69 height 22
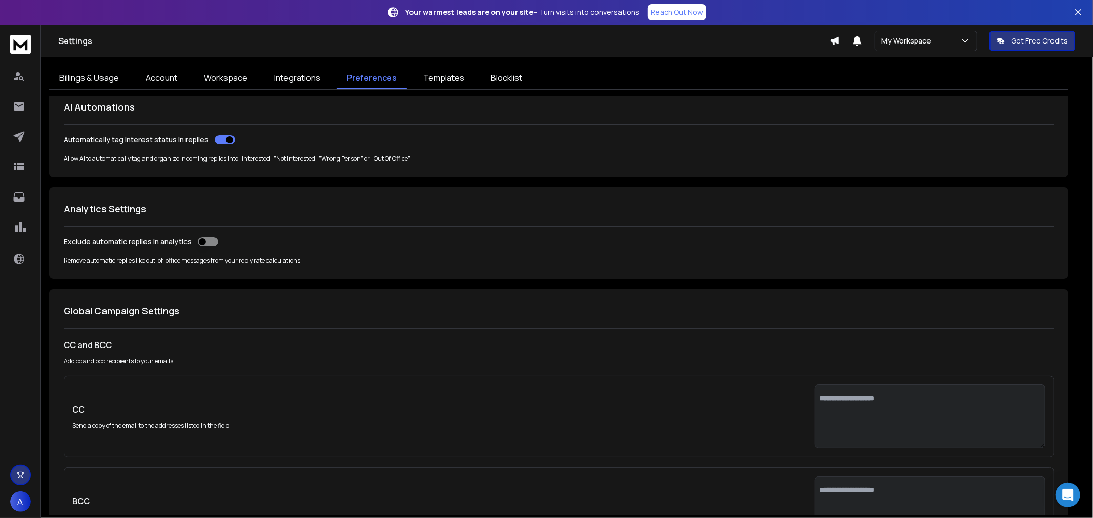
scroll to position [308, 0]
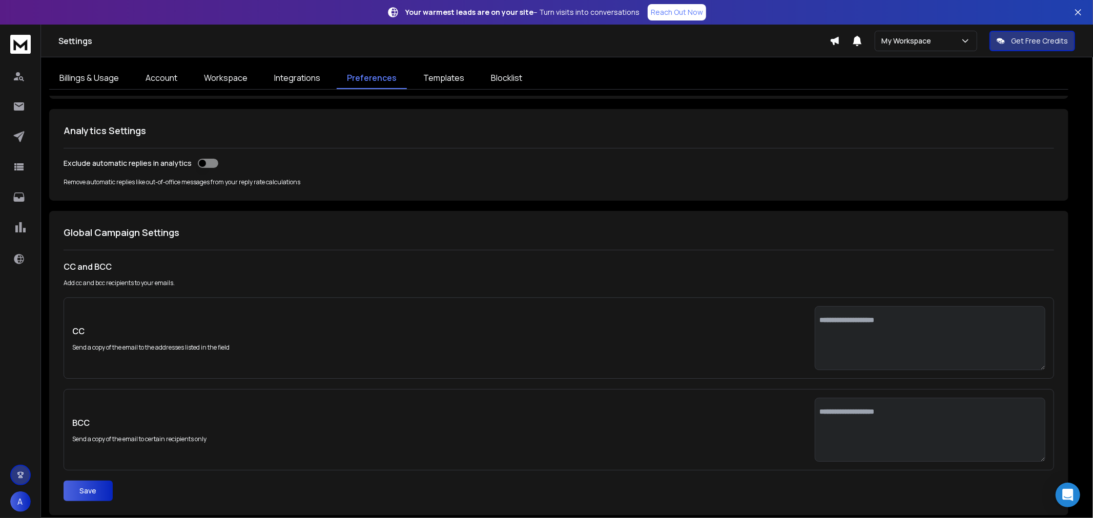
click at [498, 77] on link "Blocklist" at bounding box center [507, 79] width 52 height 22
